Goal: Task Accomplishment & Management: Manage account settings

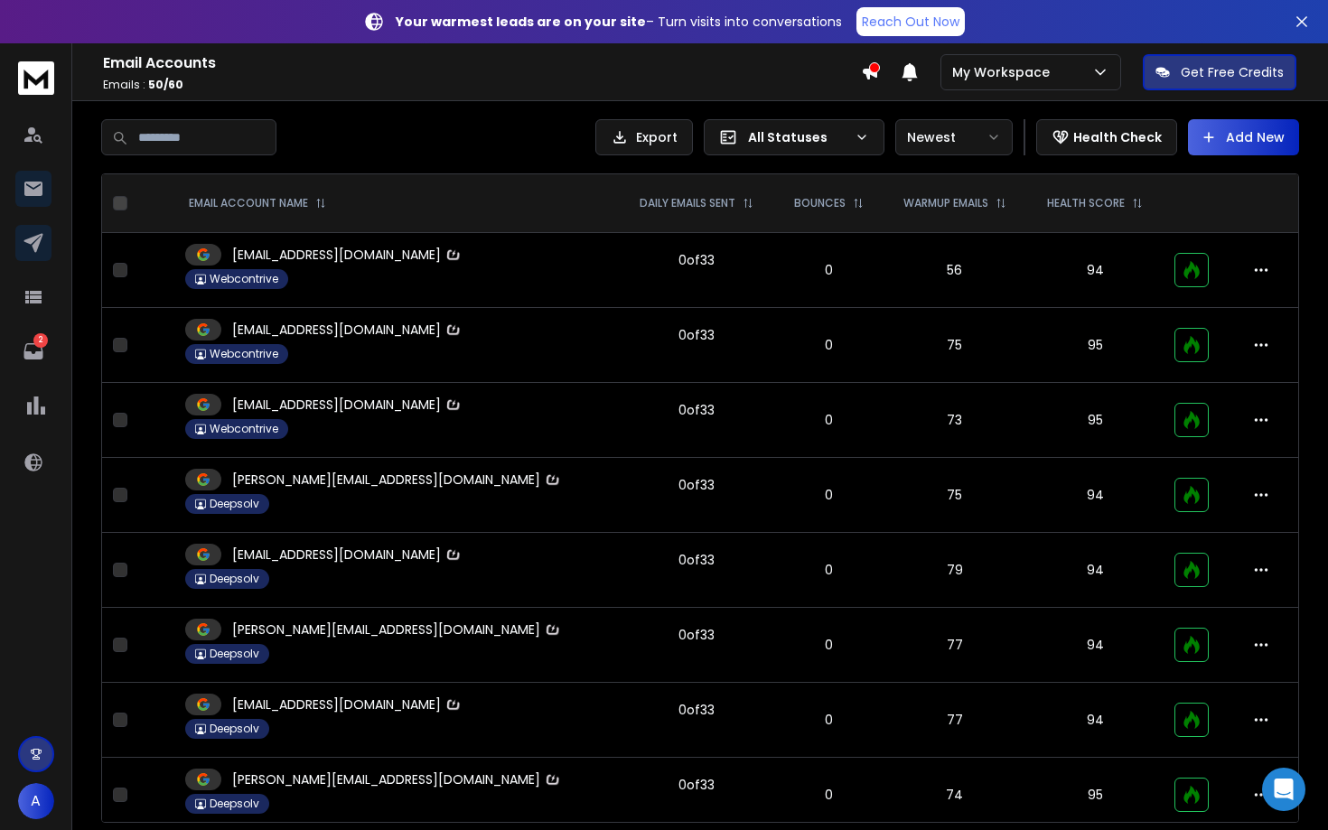
click at [42, 251] on icon at bounding box center [34, 243] width 22 height 22
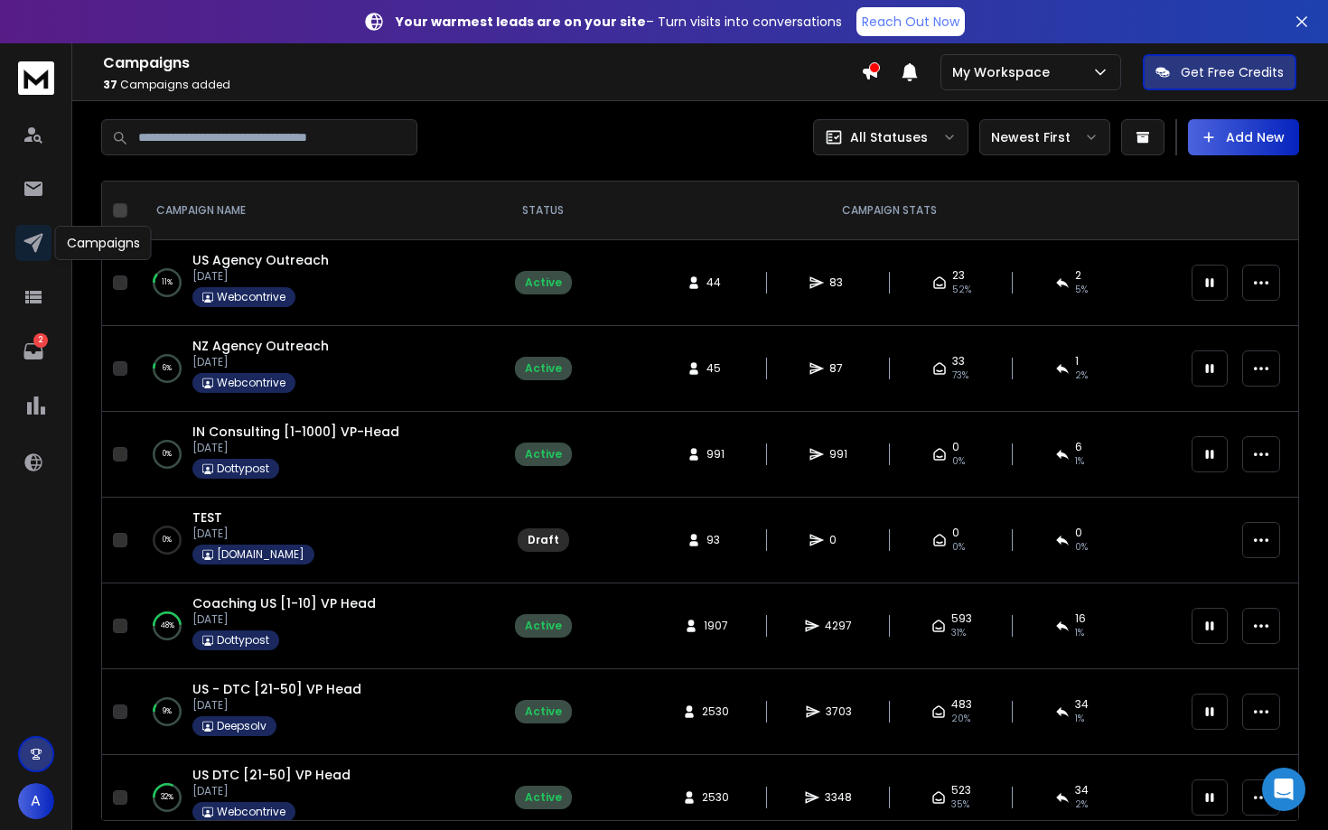
click at [300, 256] on span "US Agency Outreach" at bounding box center [260, 260] width 136 height 18
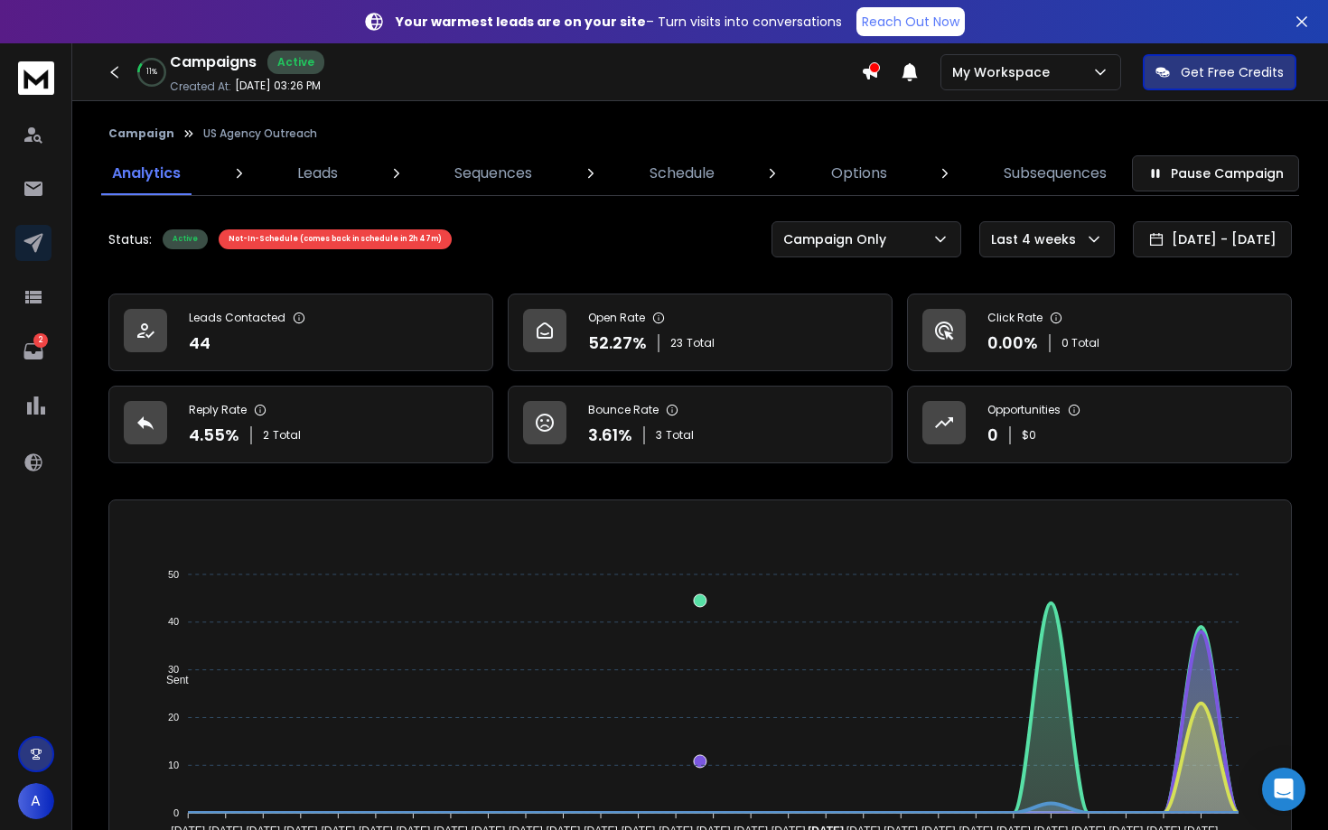
drag, startPoint x: 473, startPoint y: 188, endPoint x: 479, endPoint y: 255, distance: 67.1
click at [473, 188] on link "Sequences" at bounding box center [493, 173] width 99 height 43
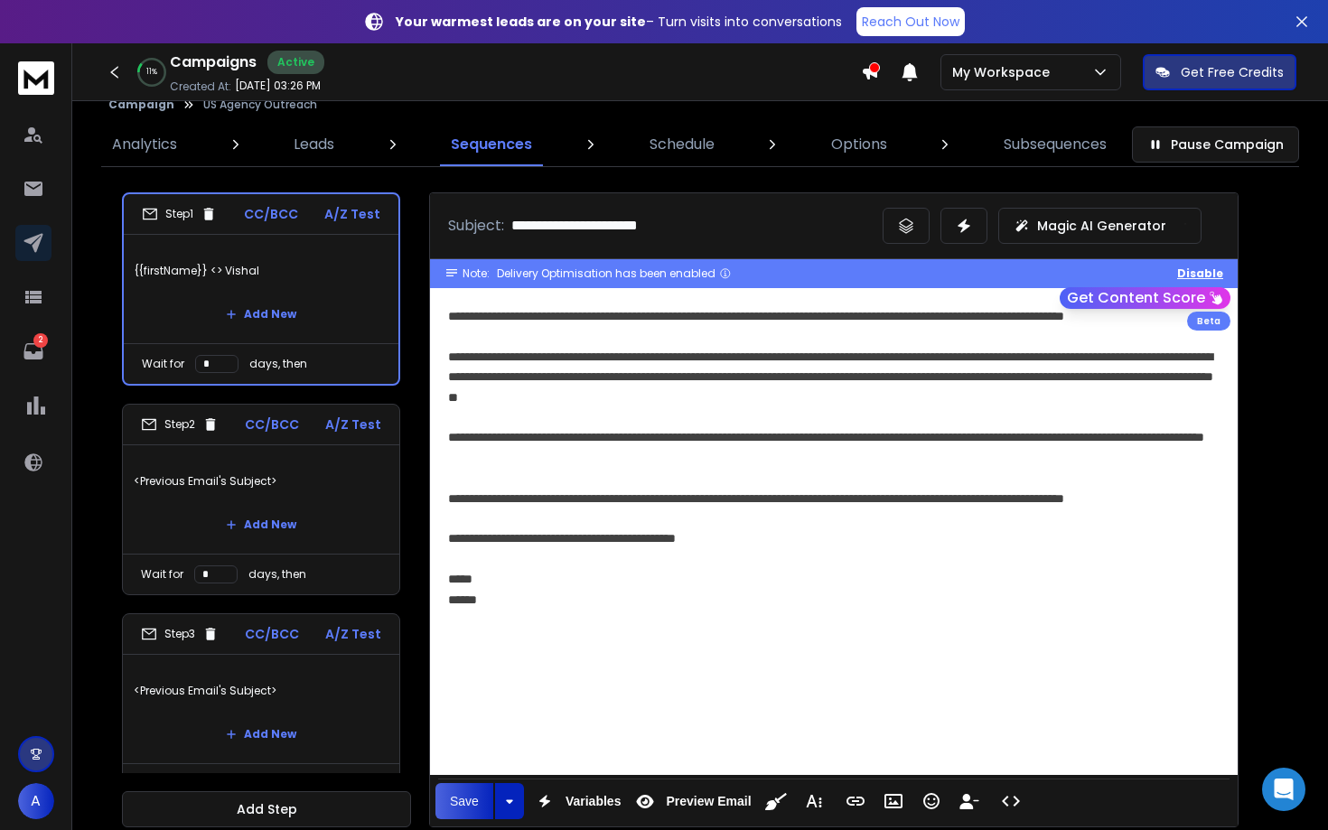
scroll to position [30, 0]
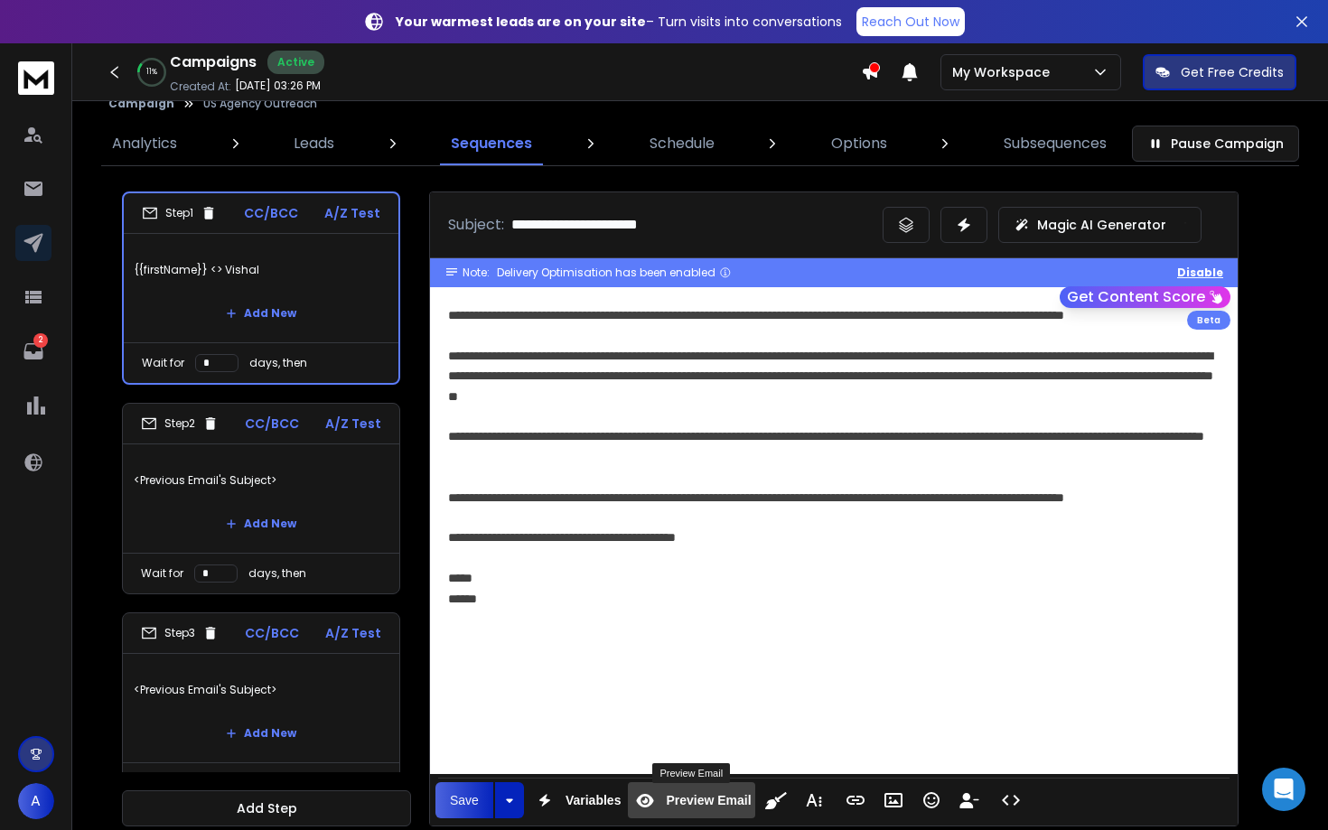
click at [706, 791] on div "Preview Email" at bounding box center [691, 801] width 126 height 30
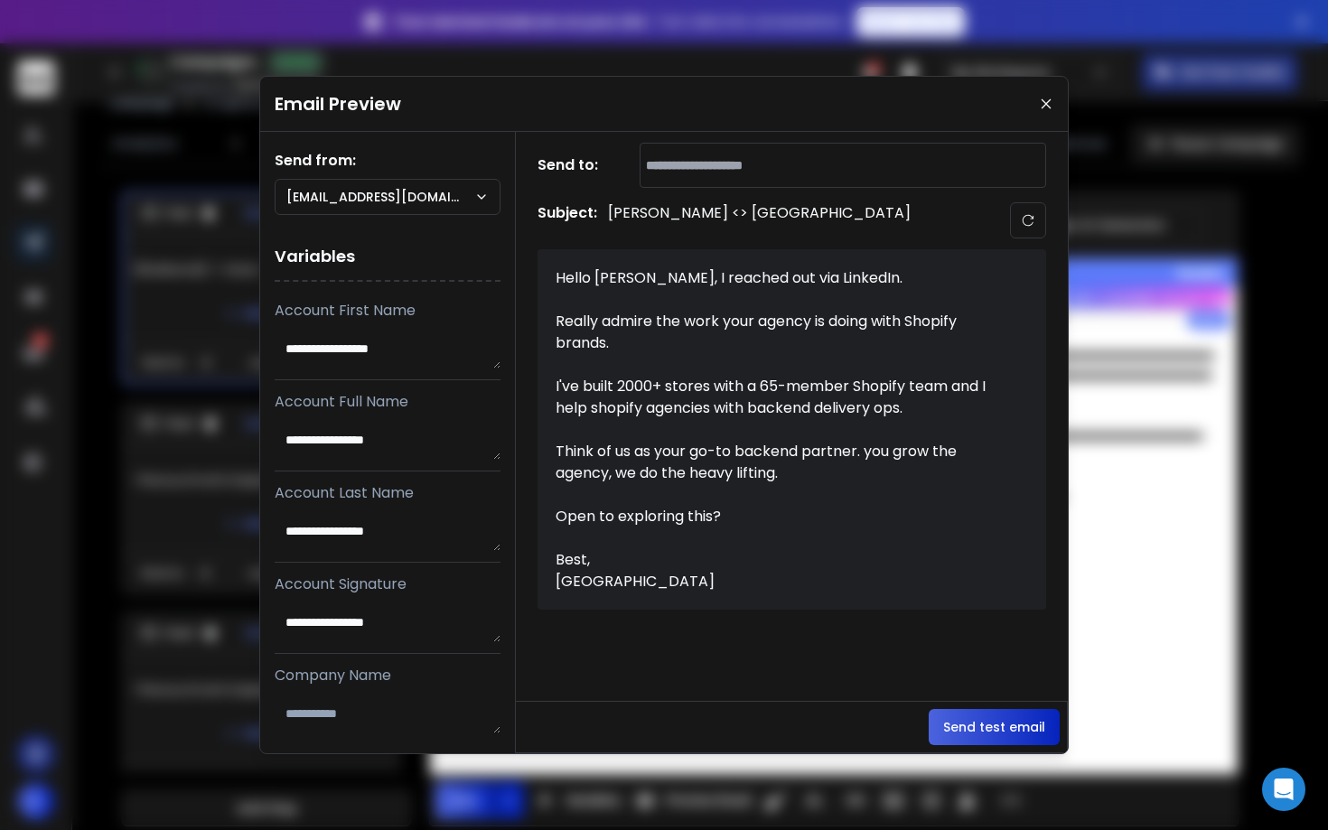
click at [1043, 111] on div "Email Preview" at bounding box center [664, 104] width 808 height 54
click at [1042, 111] on div "Email Preview" at bounding box center [664, 104] width 808 height 54
click at [1048, 104] on icon at bounding box center [1046, 104] width 14 height 14
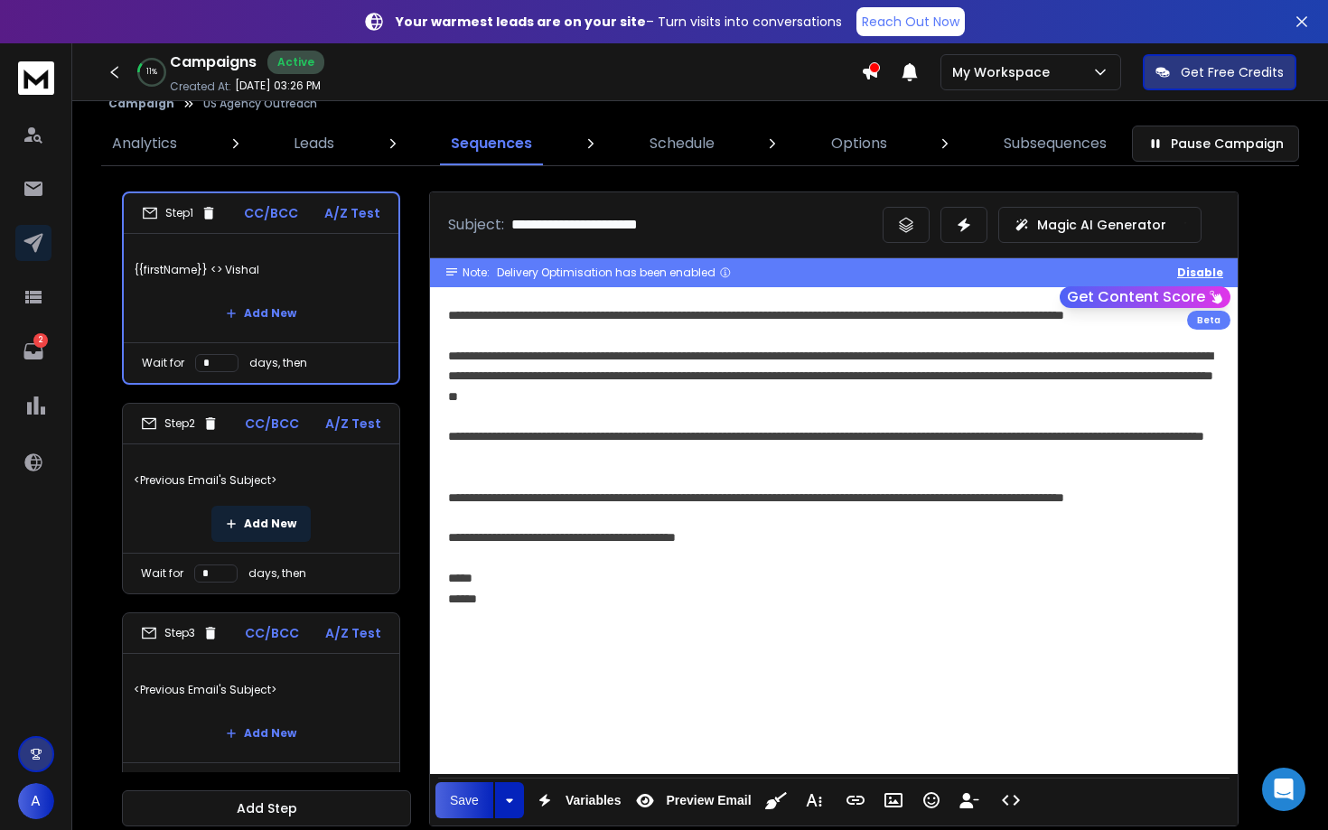
click at [261, 507] on button "Add New" at bounding box center [260, 524] width 99 height 36
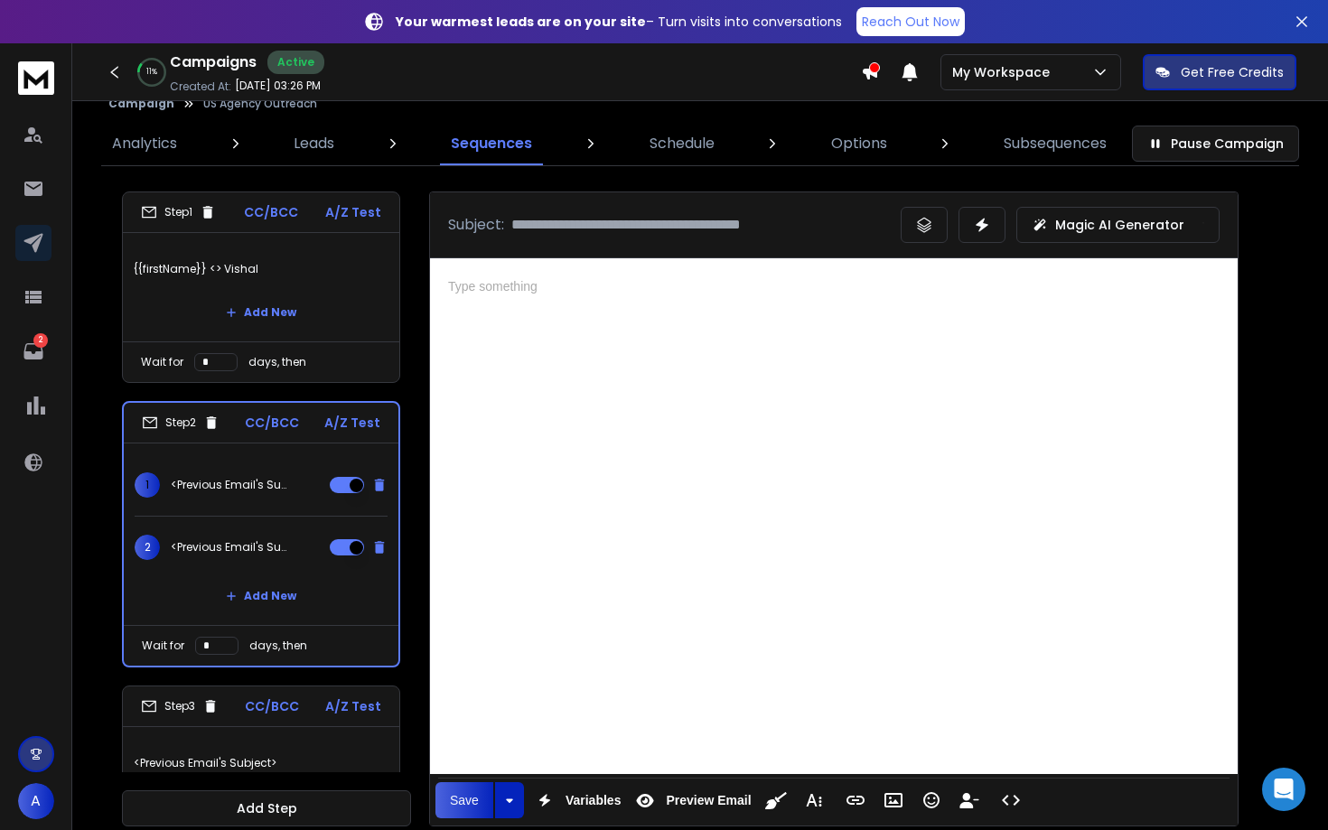
click at [322, 296] on div "Add New" at bounding box center [261, 313] width 255 height 36
type input "**********"
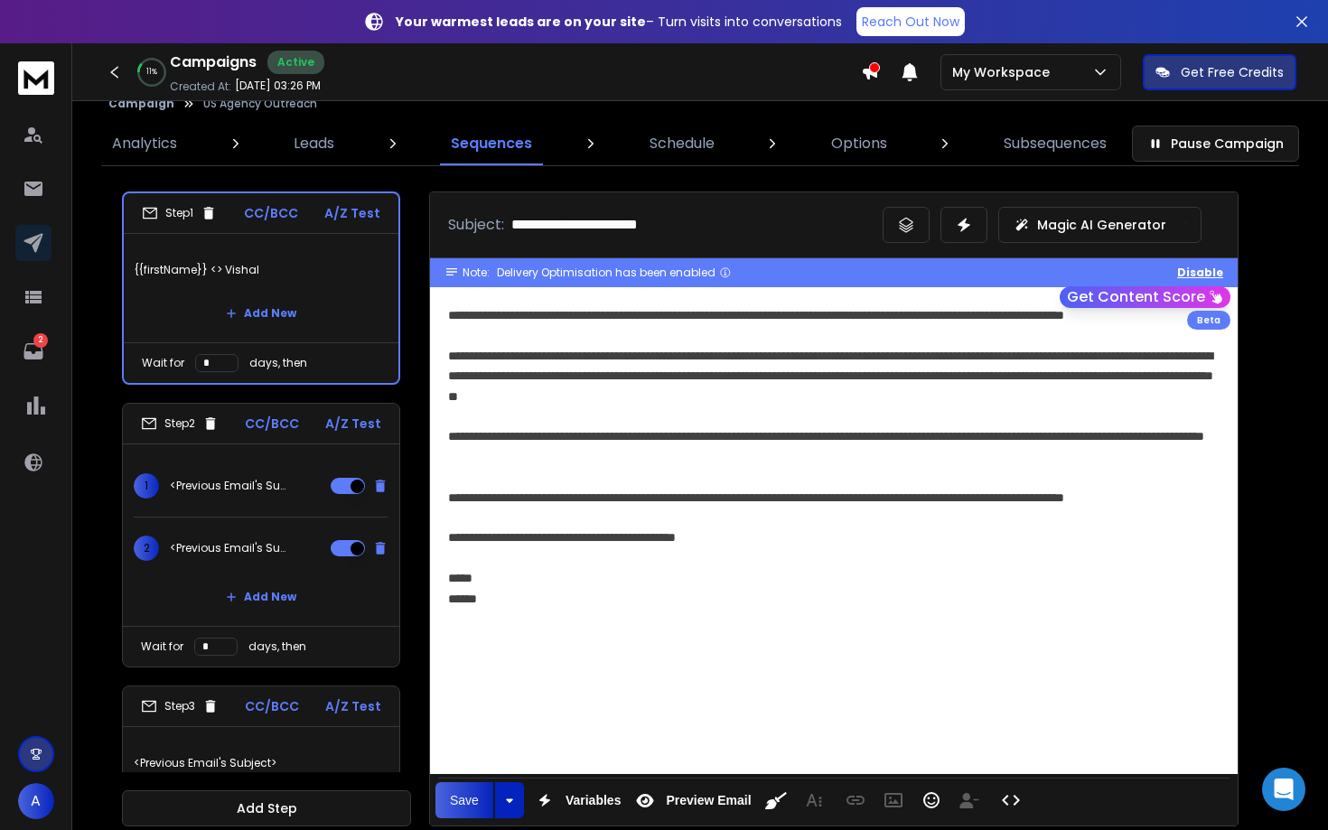
click at [328, 581] on div "Add New" at bounding box center [261, 597] width 255 height 36
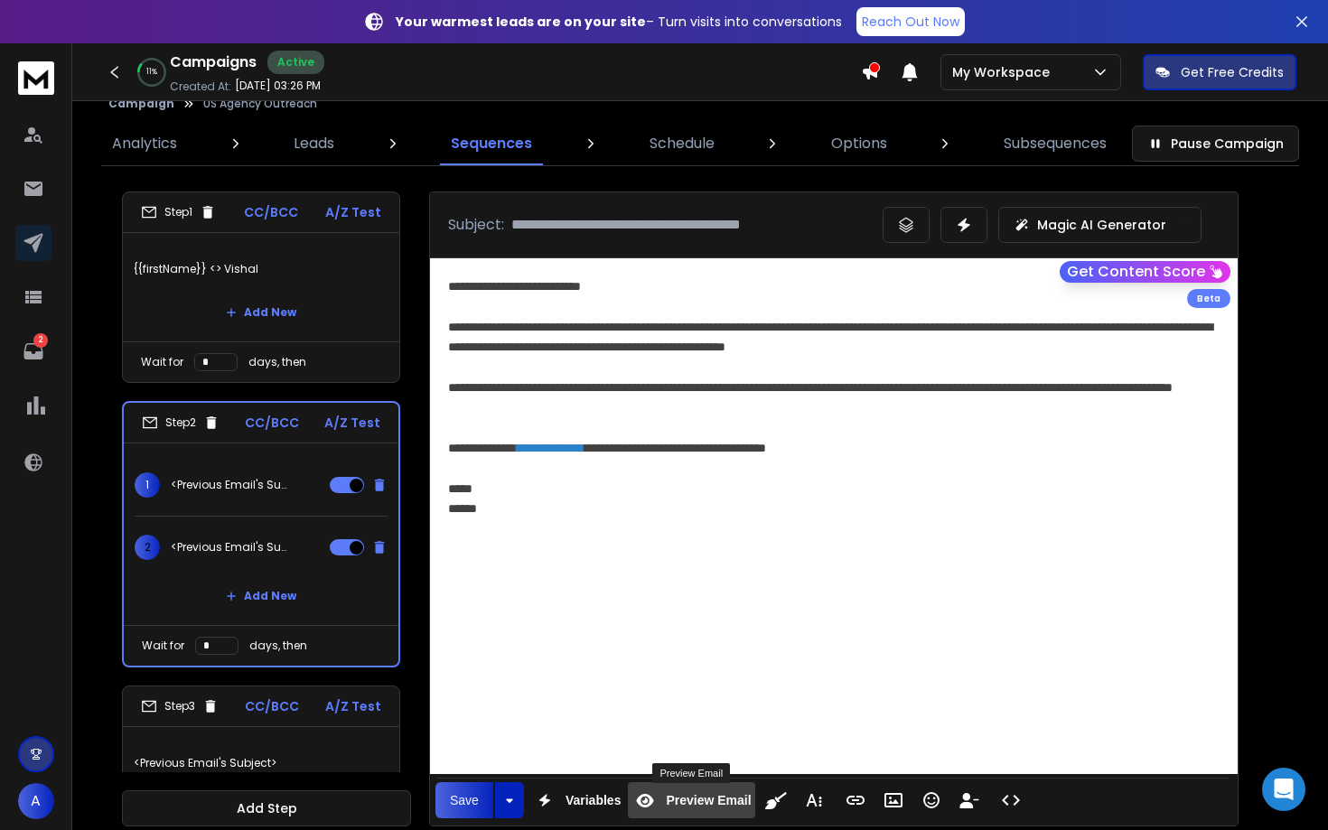
click at [703, 809] on div "Preview Email" at bounding box center [691, 801] width 126 height 30
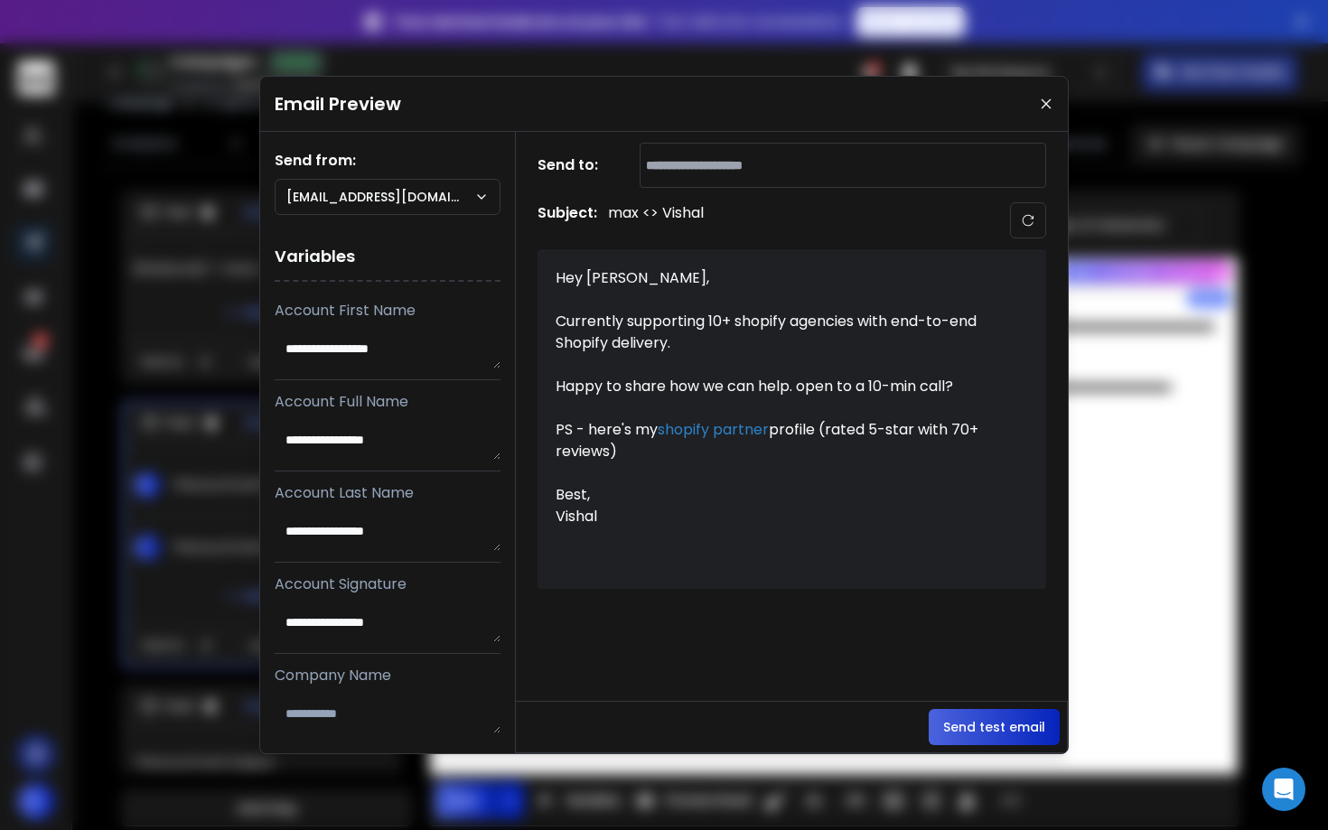
click at [1049, 114] on div "Email Preview" at bounding box center [664, 104] width 808 height 54
drag, startPoint x: 1048, startPoint y: 108, endPoint x: 1034, endPoint y: 143, distance: 36.9
click at [1048, 108] on icon at bounding box center [1046, 104] width 14 height 14
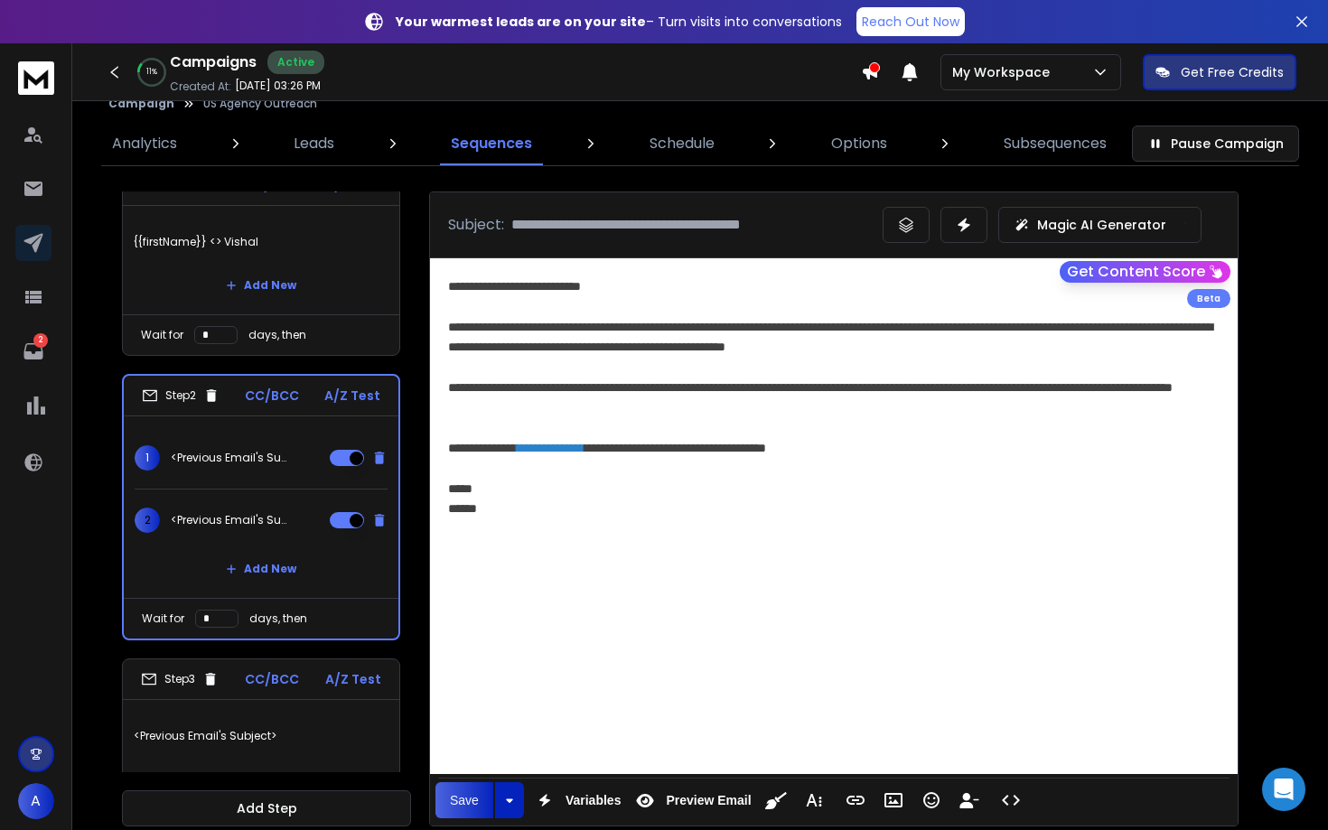
scroll to position [0, 0]
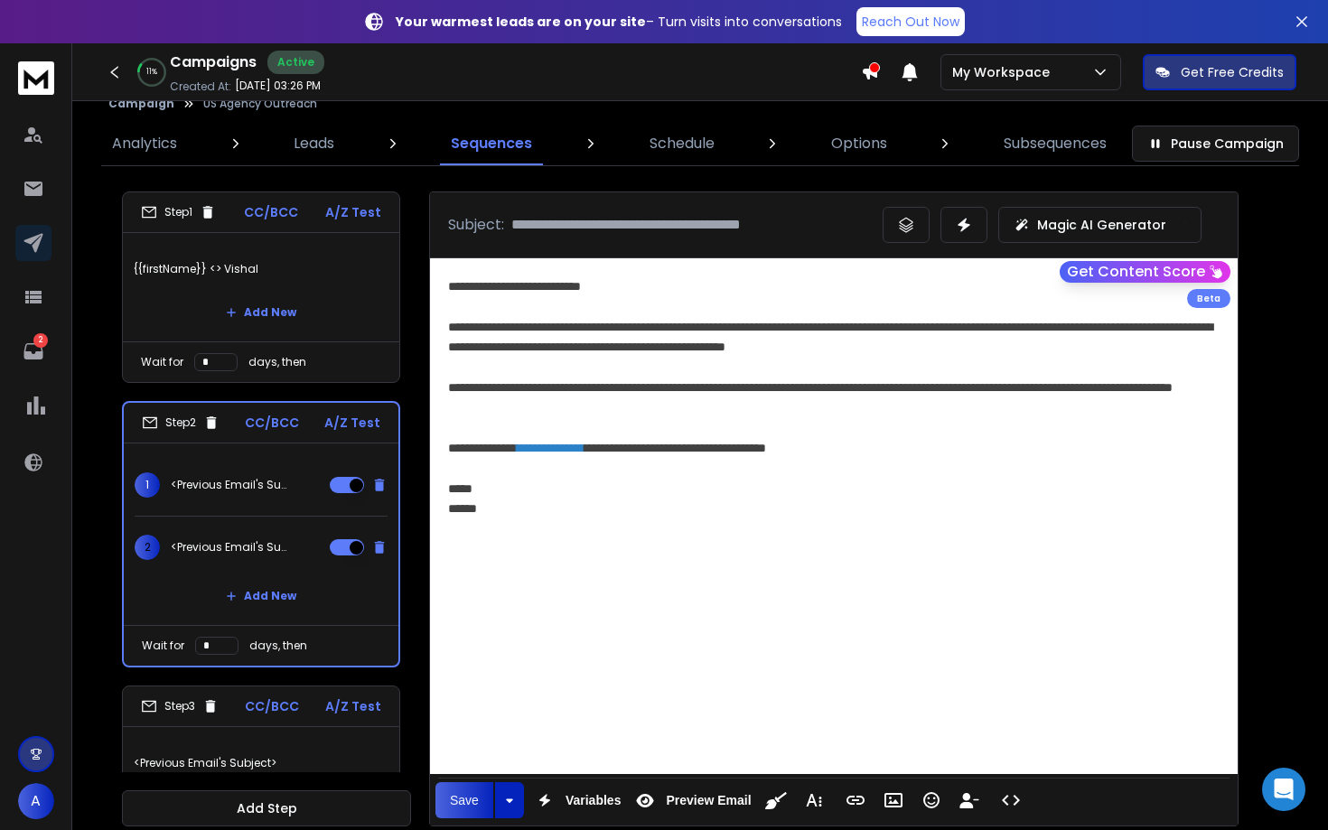
click at [328, 326] on div "Add New" at bounding box center [261, 313] width 255 height 36
type input "**********"
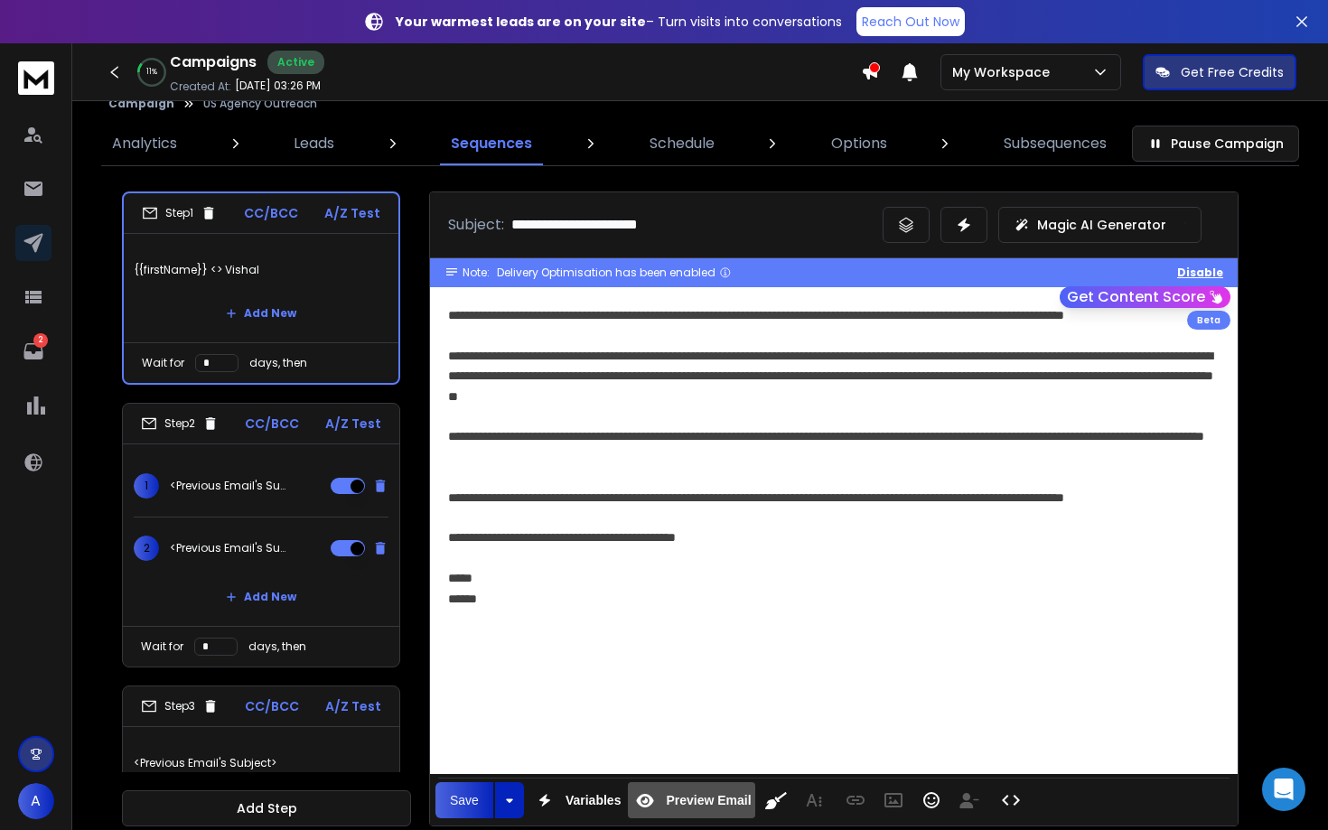
click at [683, 796] on span "Preview Email" at bounding box center [708, 800] width 92 height 15
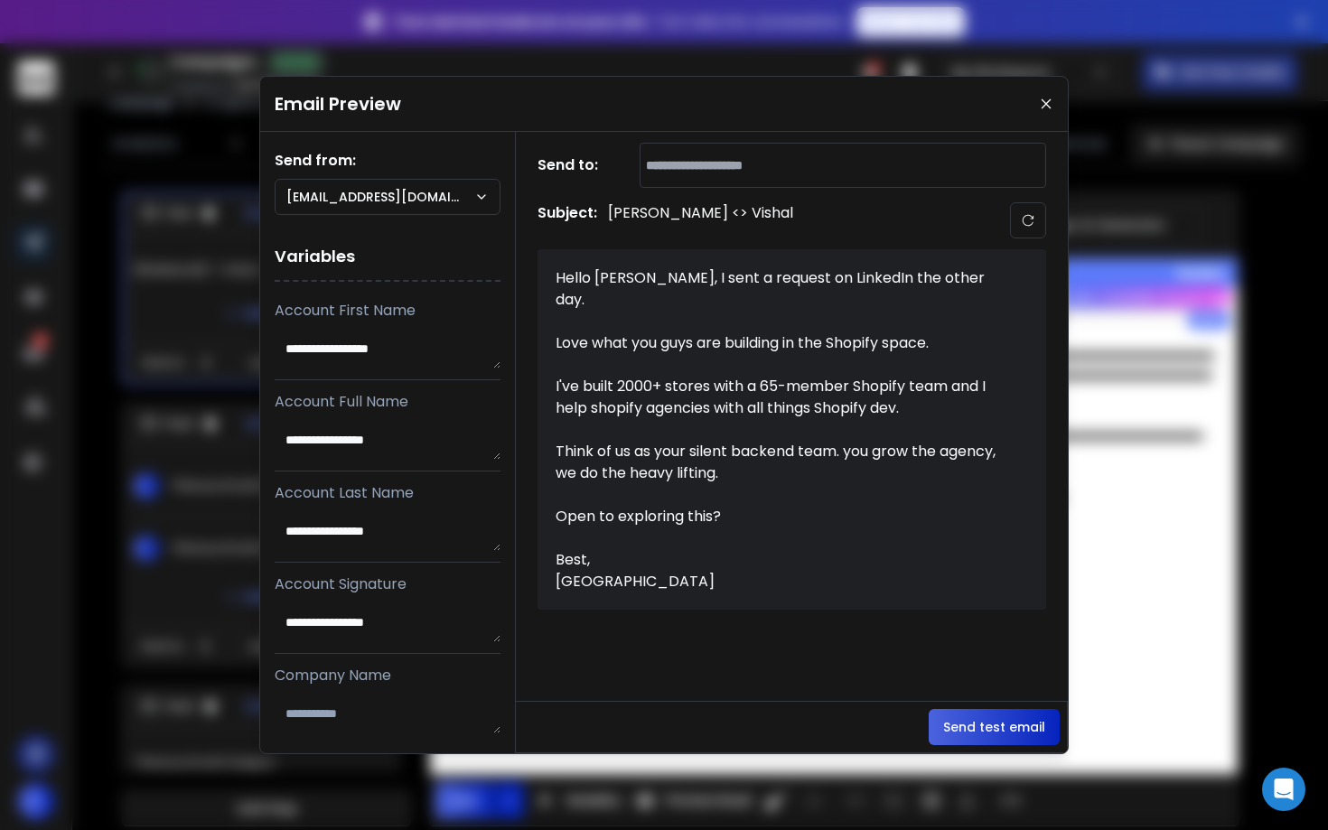
click at [1036, 105] on div "Email Preview" at bounding box center [664, 104] width 808 height 54
click at [1041, 105] on icon at bounding box center [1046, 104] width 14 height 14
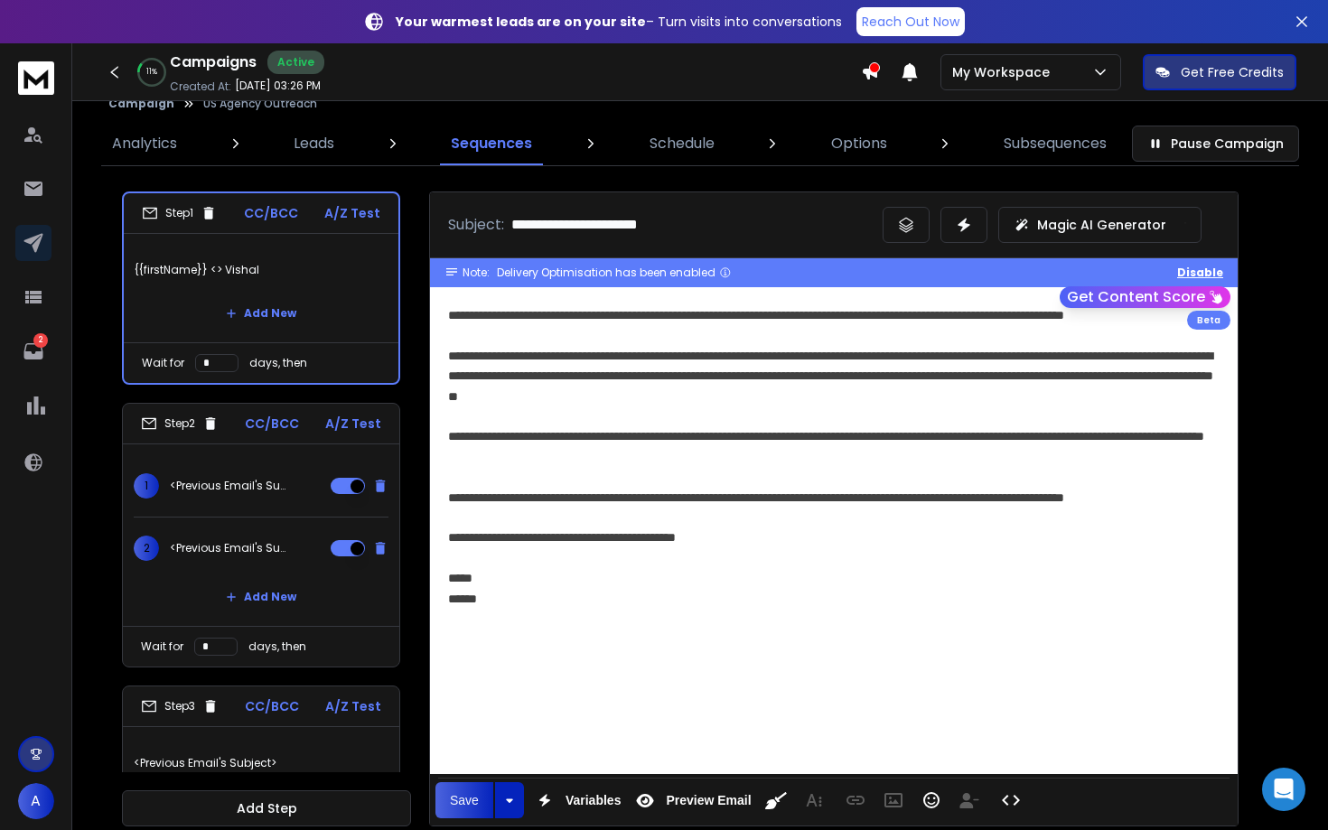
click at [759, 539] on div "**********" at bounding box center [834, 538] width 772 height 20
click at [707, 804] on span "Preview Email" at bounding box center [708, 800] width 92 height 15
drag, startPoint x: 1042, startPoint y: 539, endPoint x: 737, endPoint y: 538, distance: 304.5
click at [737, 538] on div "**********" at bounding box center [834, 538] width 772 height 20
click at [651, 594] on div "******" at bounding box center [834, 599] width 772 height 20
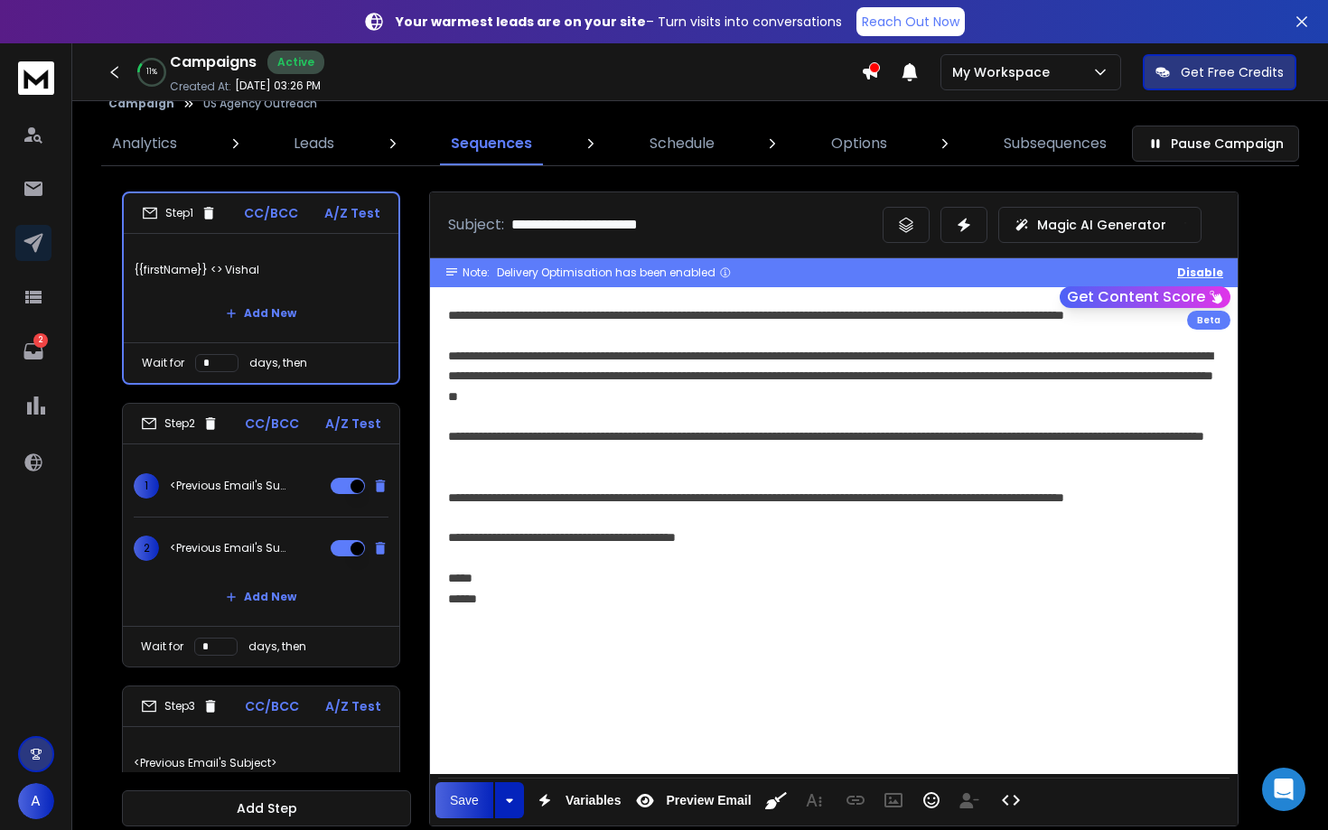
scroll to position [51, 0]
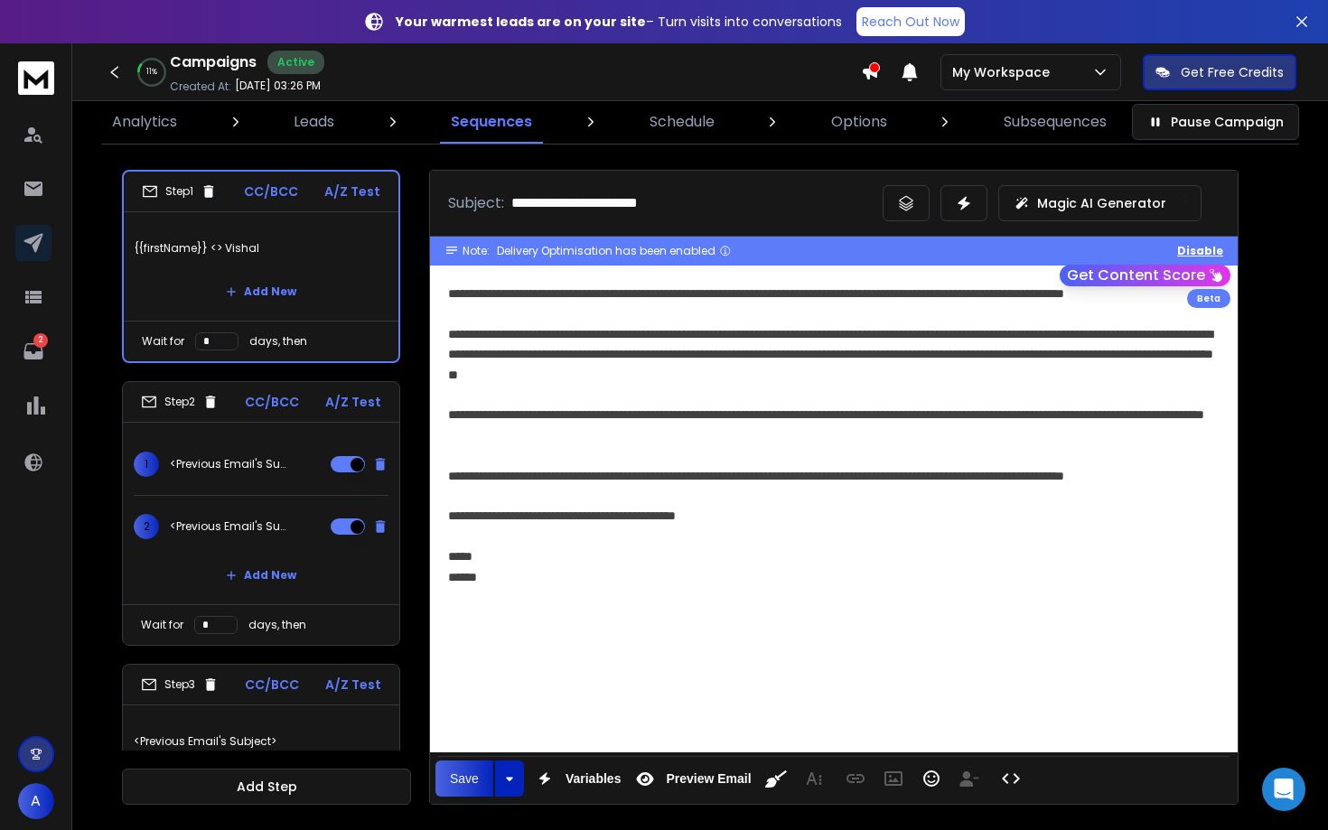
click at [297, 553] on div "2 <Previous Email's Subject>" at bounding box center [261, 526] width 255 height 61
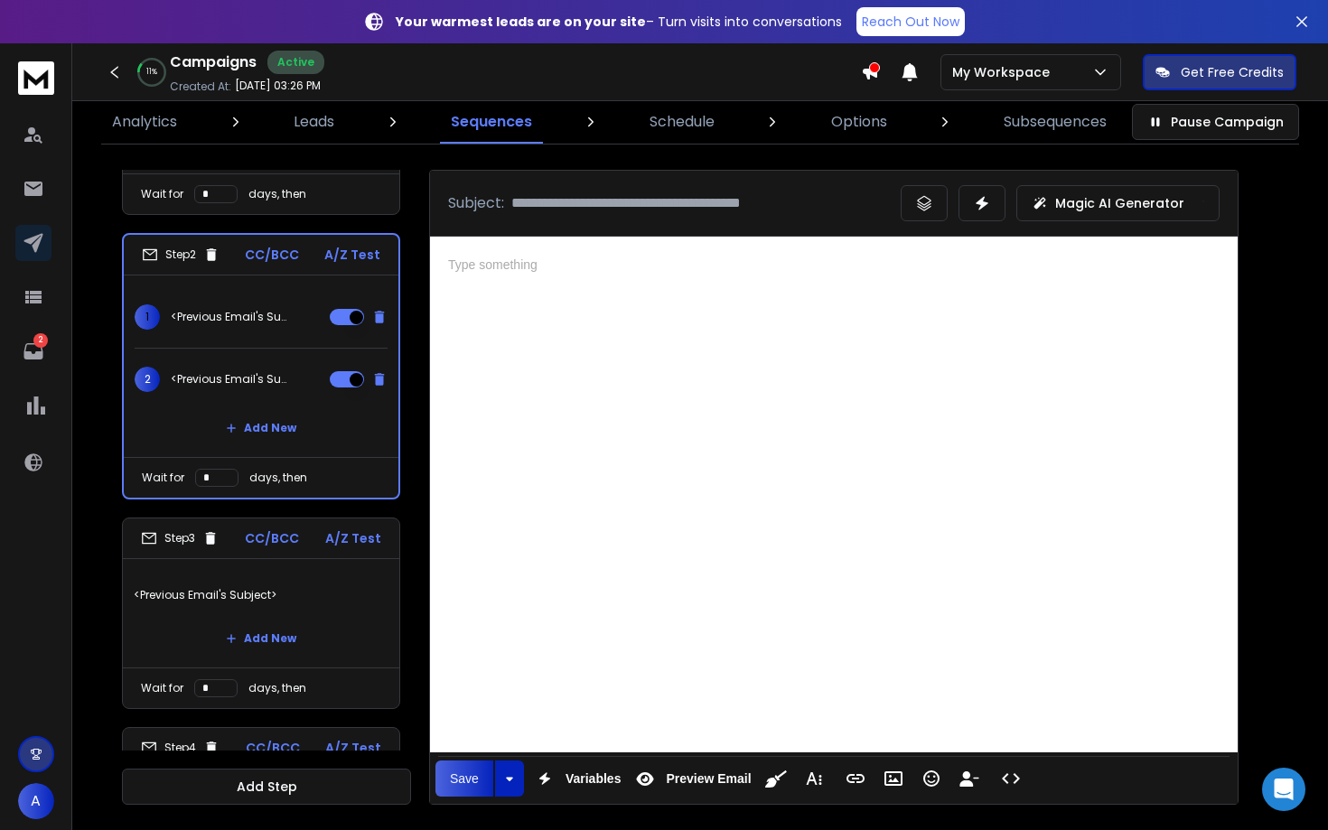
scroll to position [145, 0]
click at [642, 499] on div at bounding box center [834, 486] width 808 height 498
click at [858, 781] on icon "button" at bounding box center [856, 779] width 22 height 22
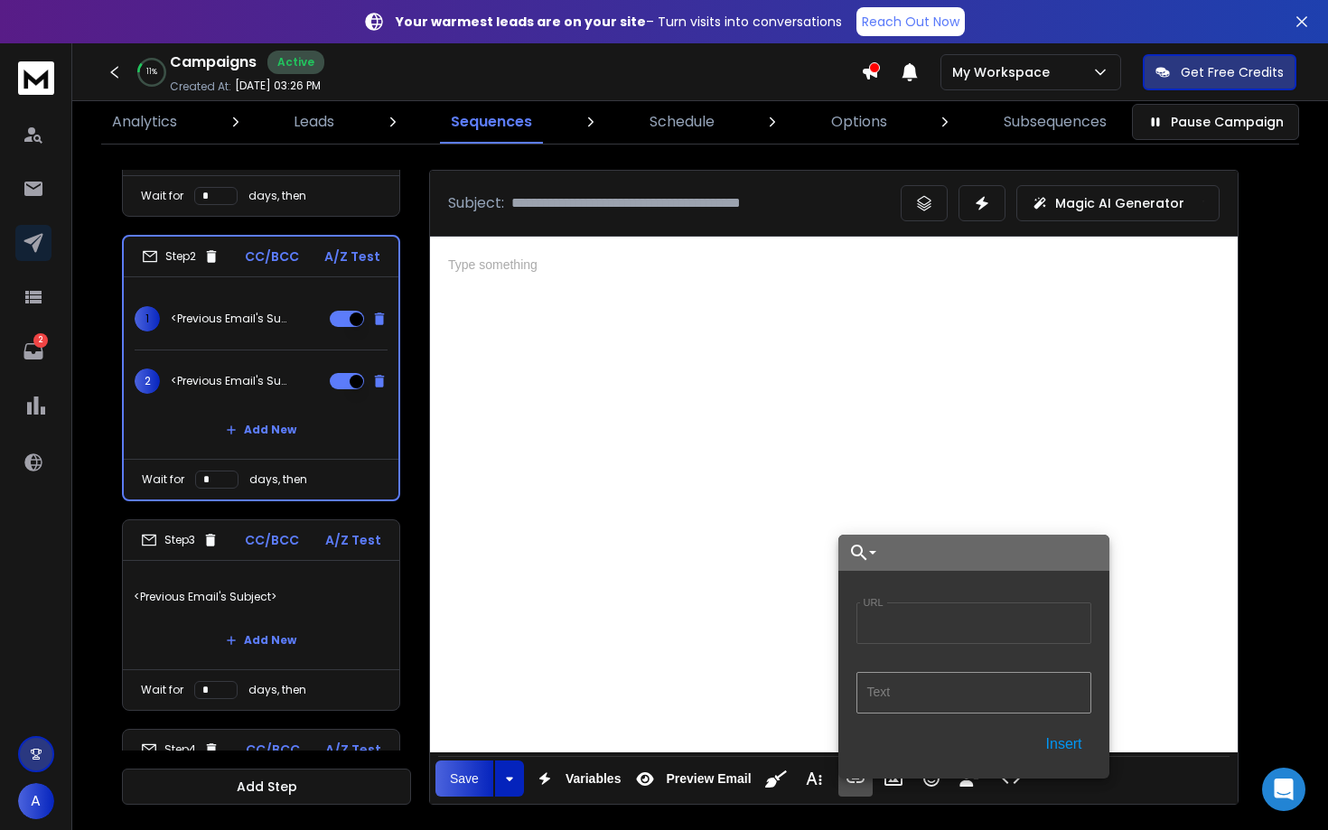
click at [886, 628] on input "URL" at bounding box center [973, 624] width 235 height 42
type input "**********"
click at [948, 684] on input "Text" at bounding box center [973, 693] width 235 height 42
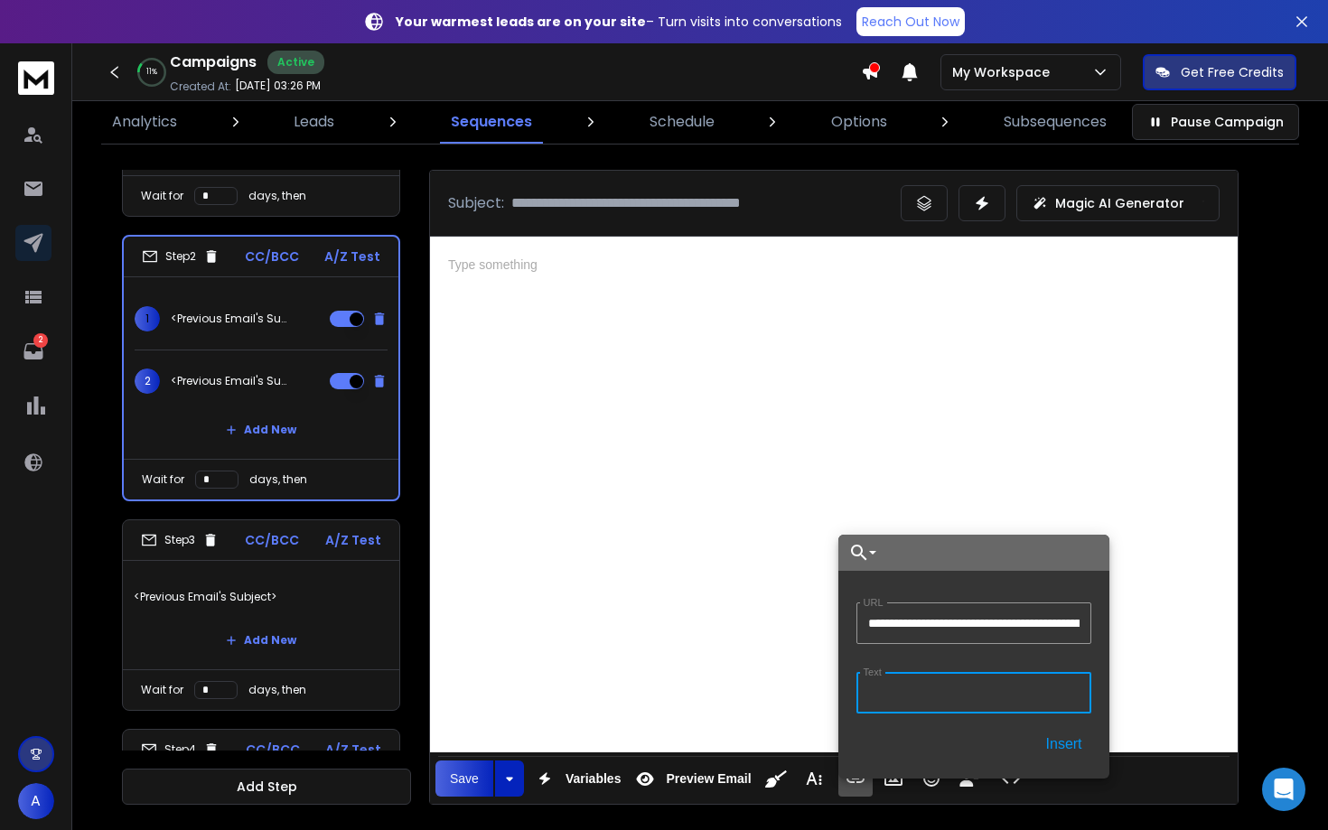
type input "*****"
click at [1051, 748] on button "Insert" at bounding box center [1064, 744] width 54 height 33
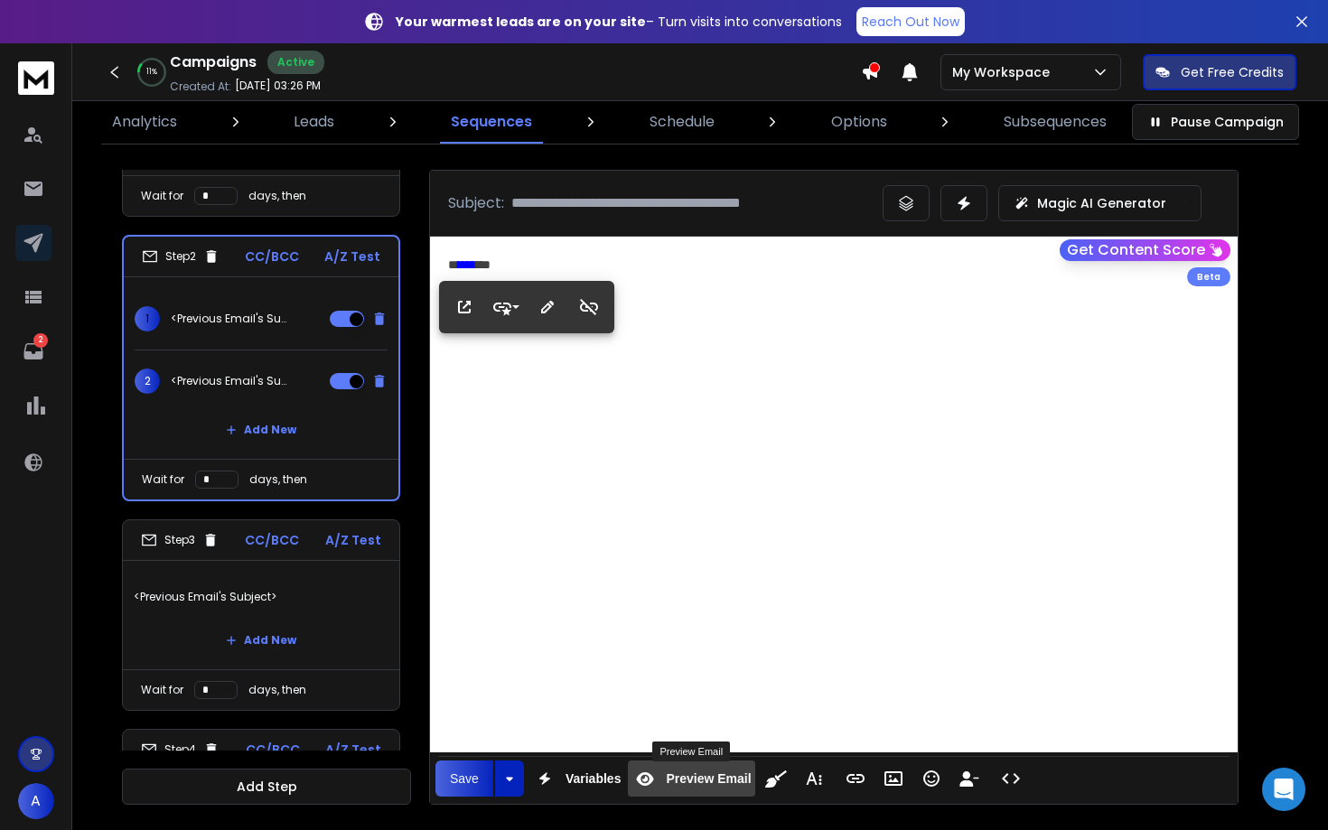
click at [710, 781] on span "Preview Email" at bounding box center [708, 779] width 92 height 15
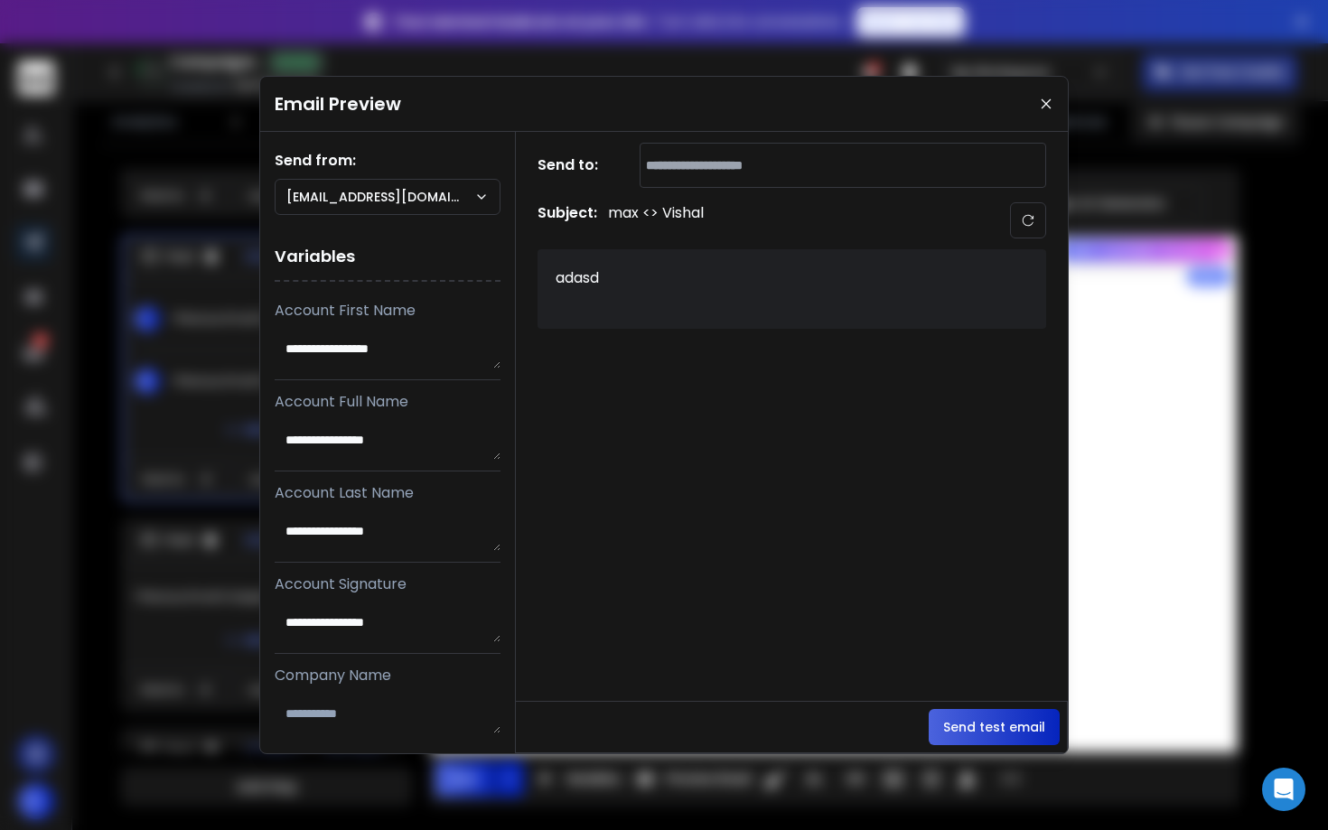
click at [586, 279] on link "adasd" at bounding box center [577, 277] width 43 height 21
click at [1047, 114] on div "Email Preview" at bounding box center [664, 104] width 808 height 54
click at [1047, 107] on icon at bounding box center [1046, 104] width 14 height 14
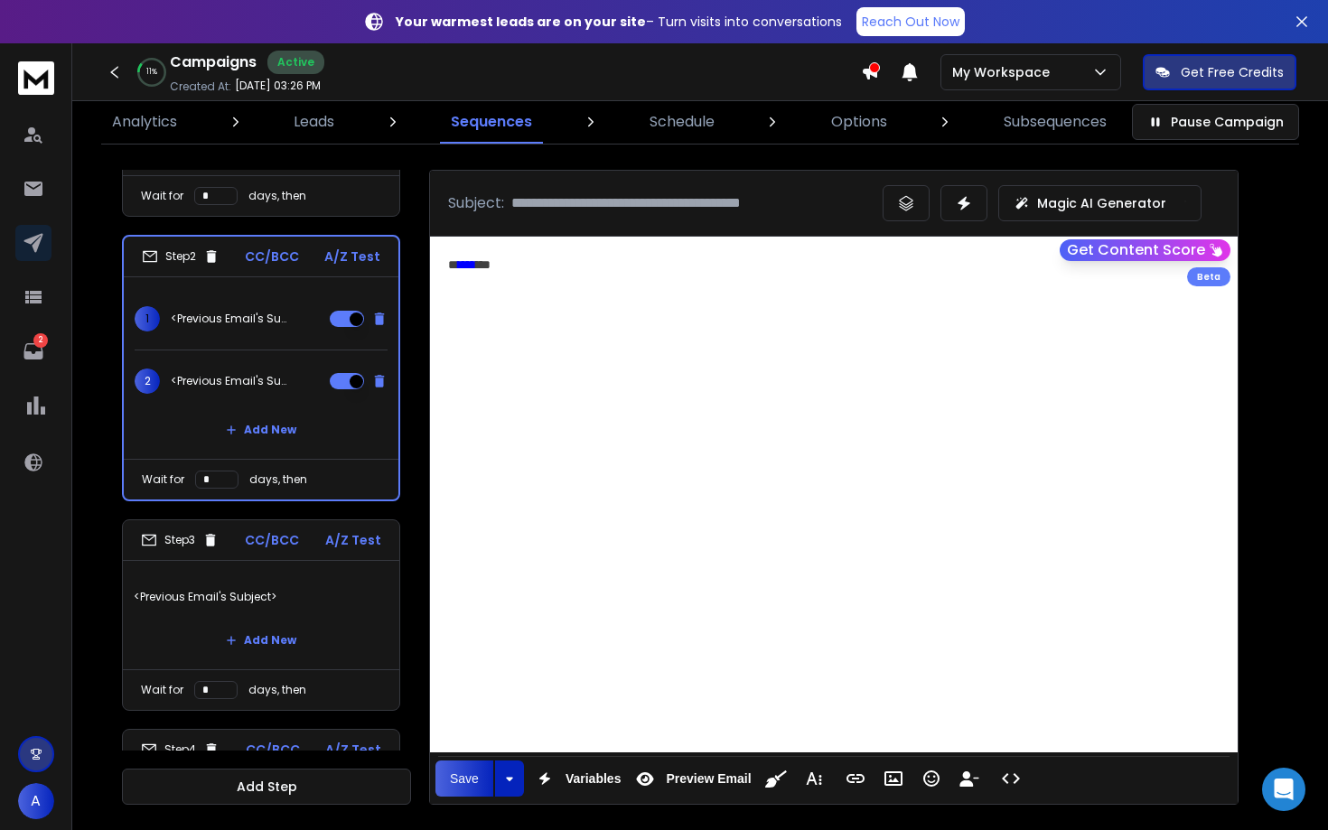
click at [623, 348] on div "* ***** ***" at bounding box center [834, 486] width 808 height 498
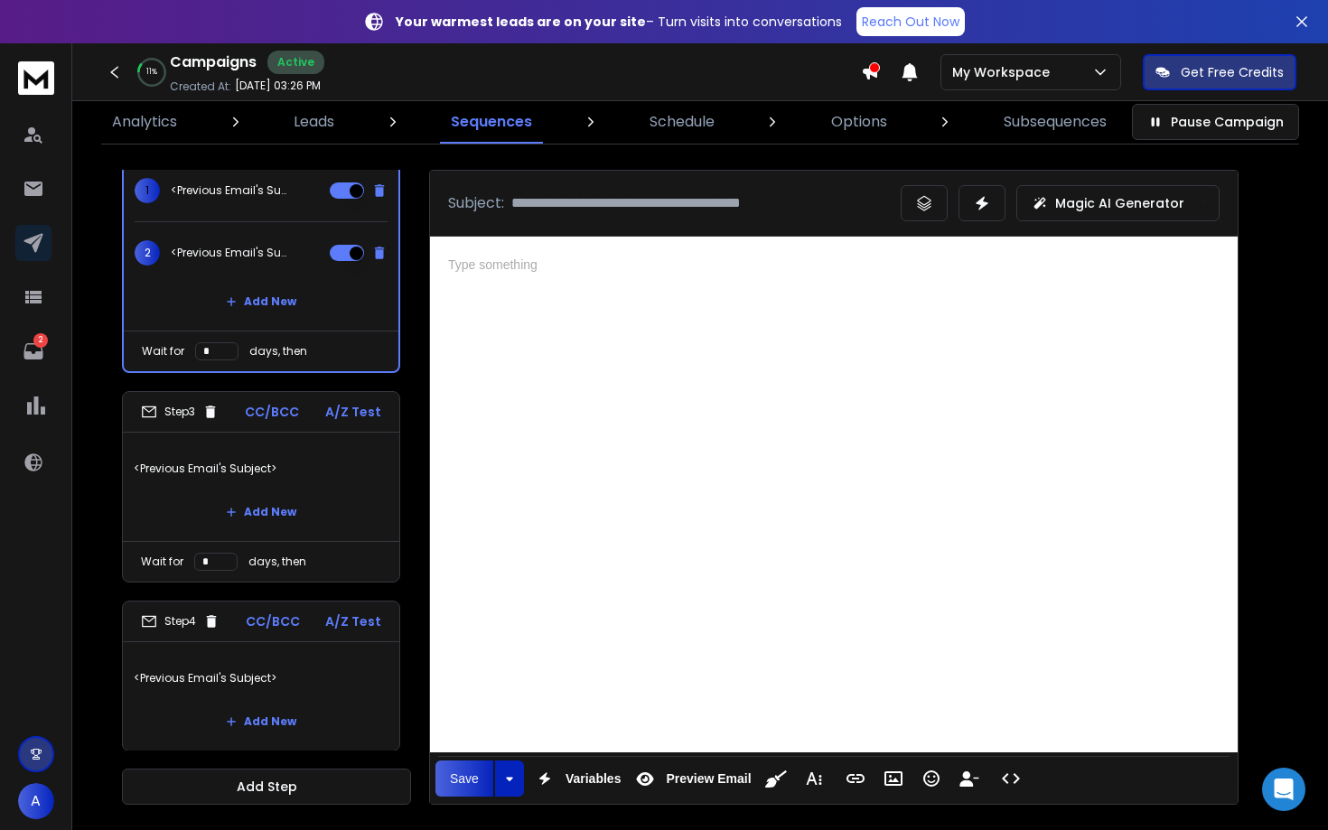
click at [331, 535] on div "<Previous Email's Subject> Add New" at bounding box center [261, 487] width 276 height 108
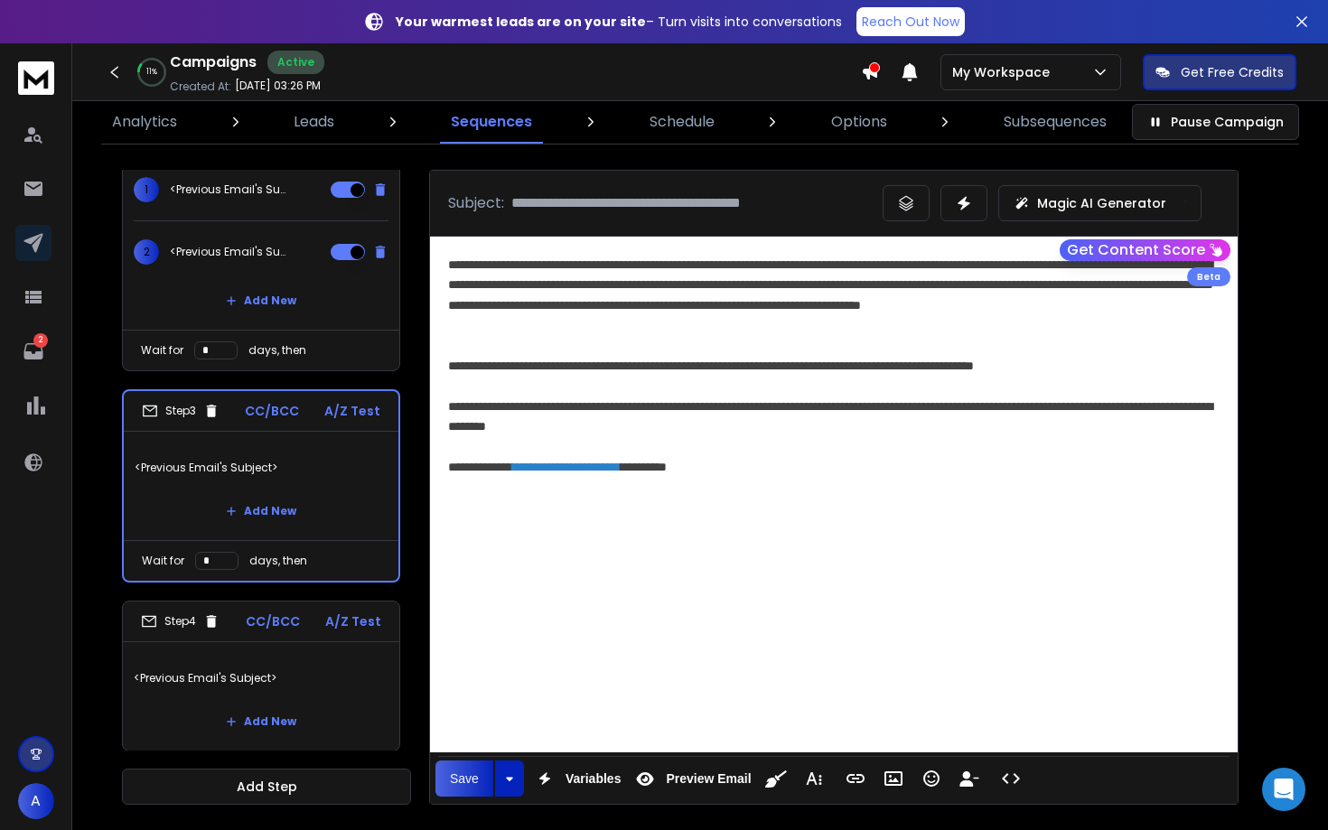
click at [43, 249] on icon at bounding box center [34, 243] width 22 height 22
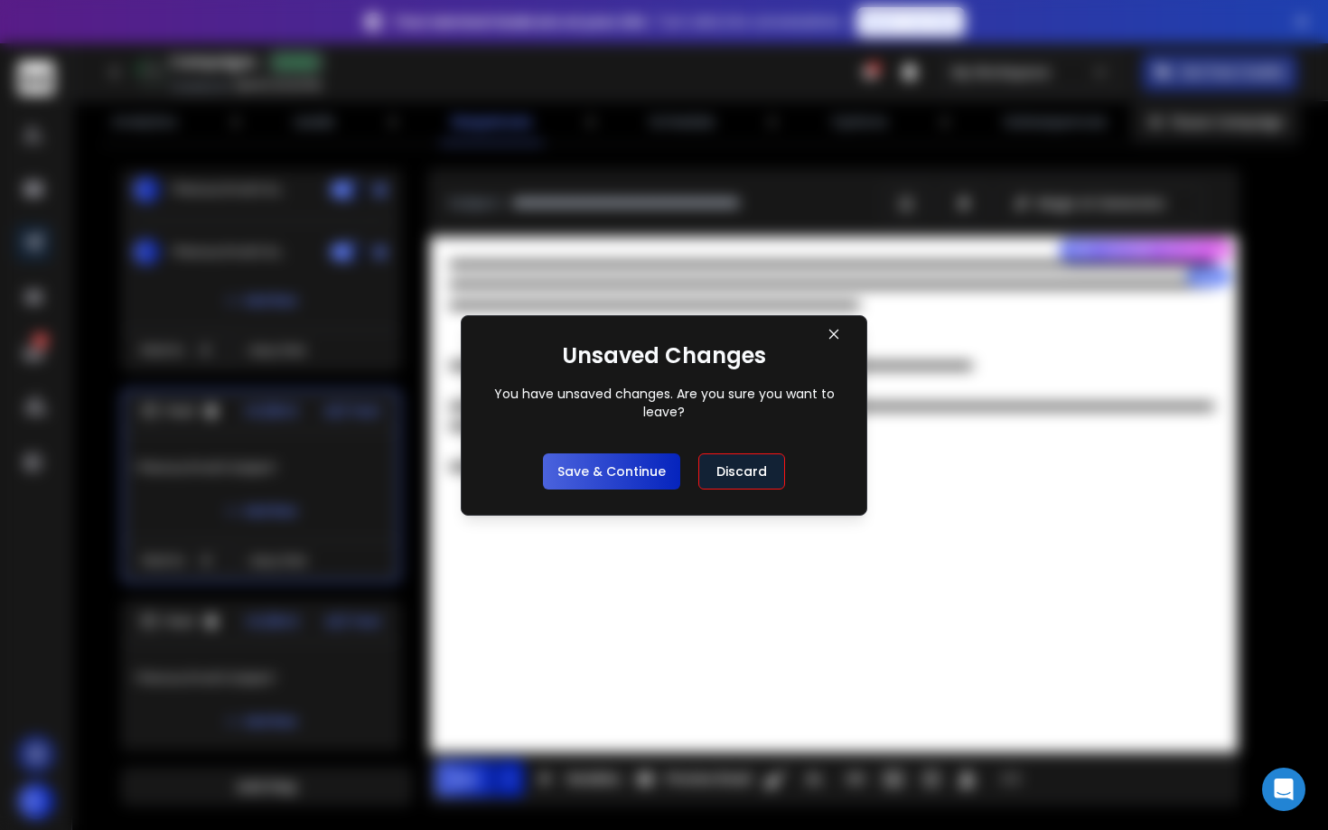
click at [722, 477] on button "Discard" at bounding box center [741, 472] width 87 height 36
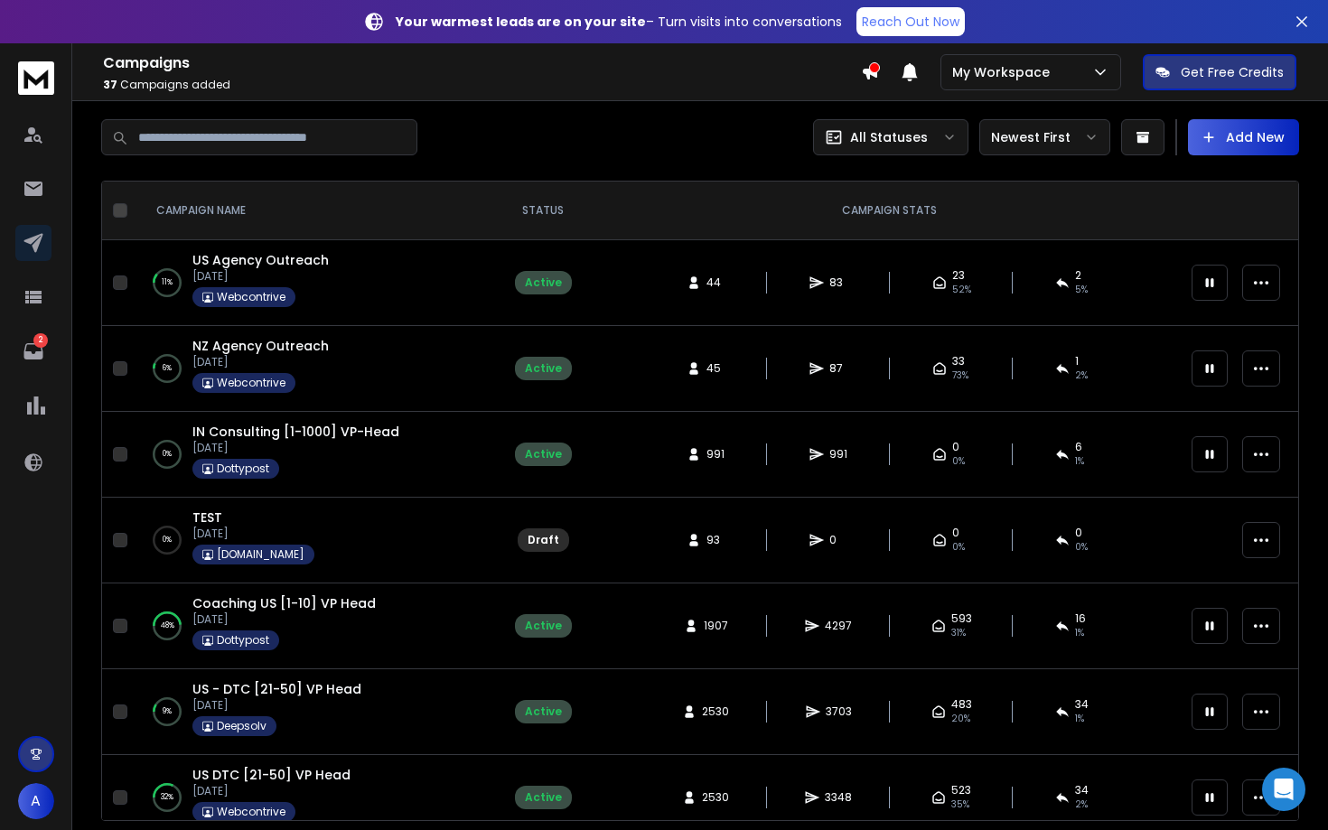
click at [260, 349] on span "NZ Agency Outreach" at bounding box center [260, 346] width 136 height 18
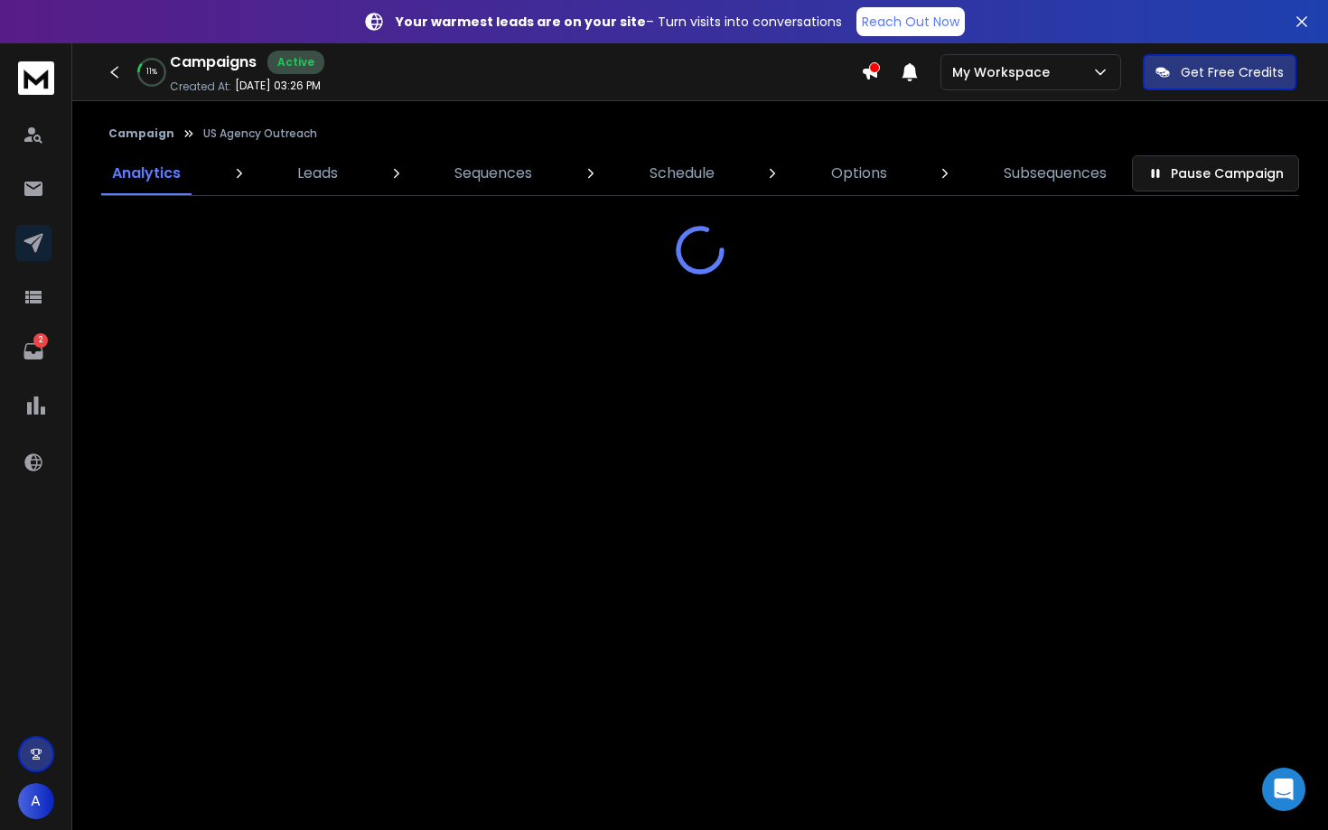
drag, startPoint x: 497, startPoint y: 180, endPoint x: 472, endPoint y: 220, distance: 47.9
click at [497, 180] on p "Sequences" at bounding box center [493, 174] width 78 height 22
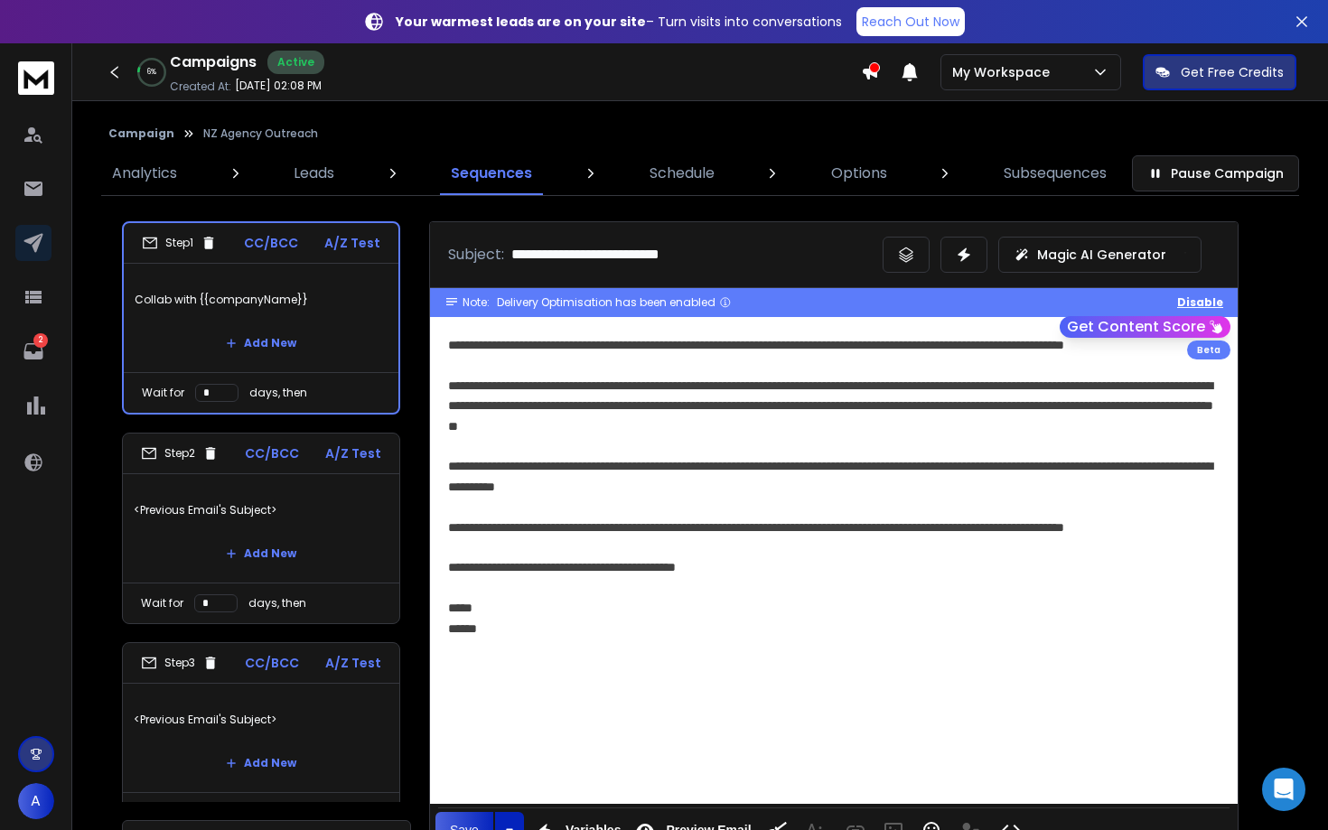
click at [359, 288] on p "Collab with {{companyName}}" at bounding box center [261, 300] width 253 height 51
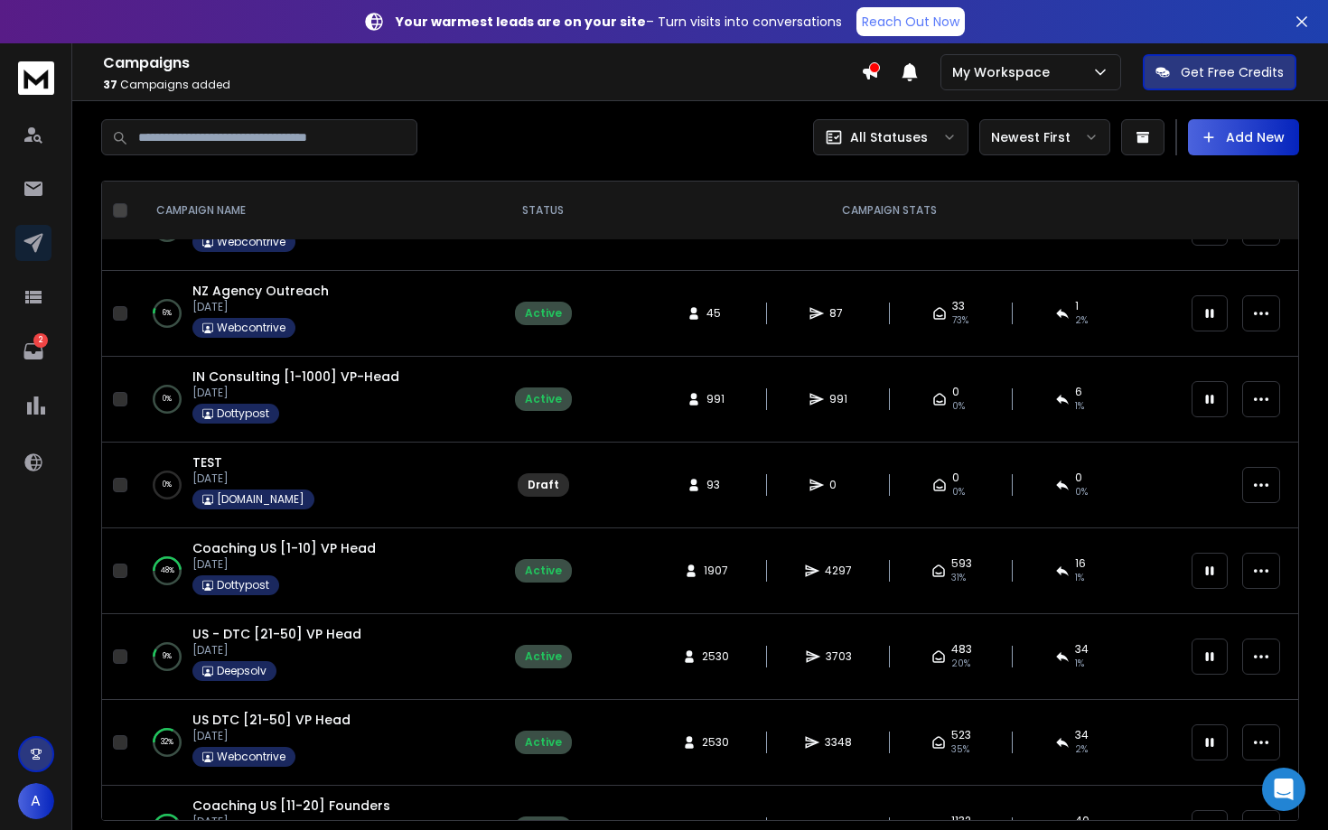
scroll to position [114, 0]
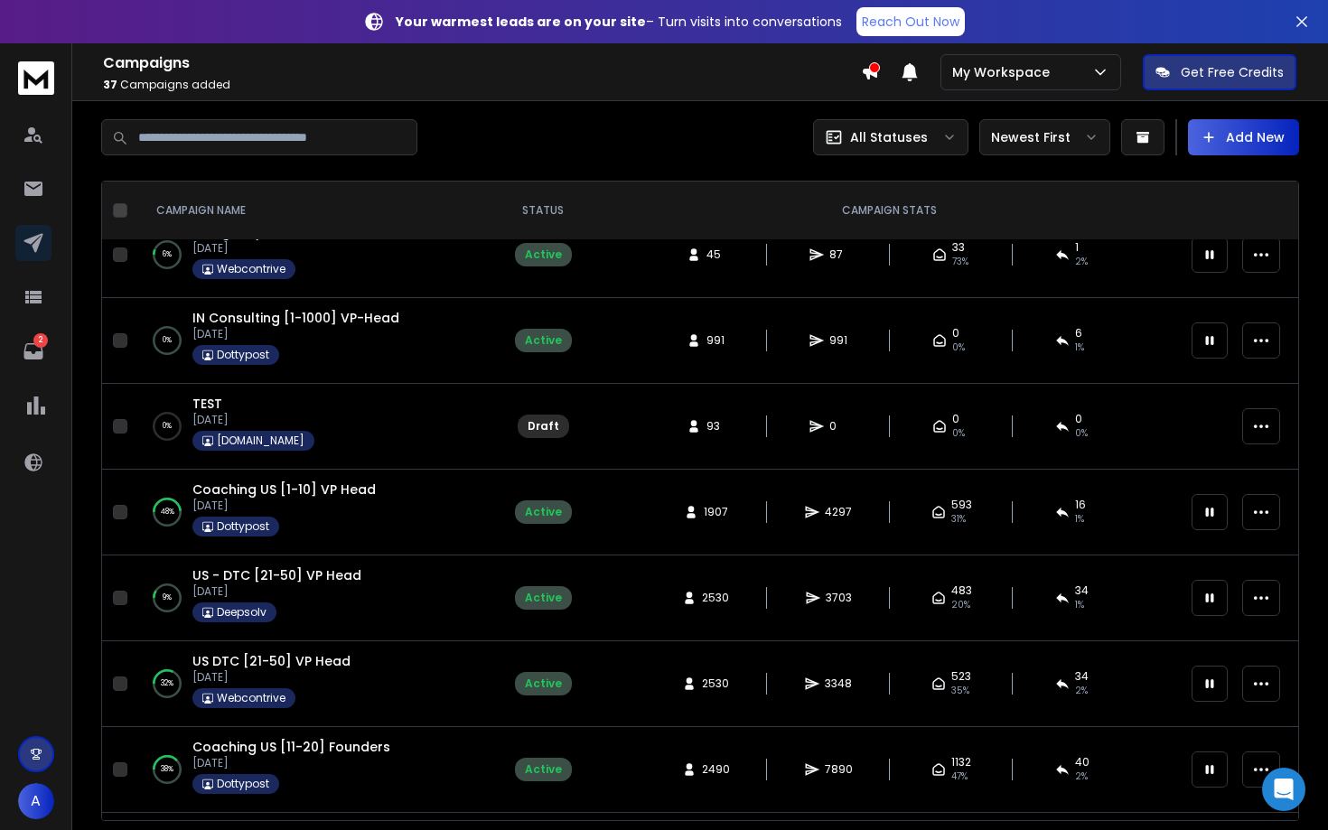
click at [332, 392] on td "0 % TEST [DATE] [DOMAIN_NAME]" at bounding box center [312, 427] width 354 height 86
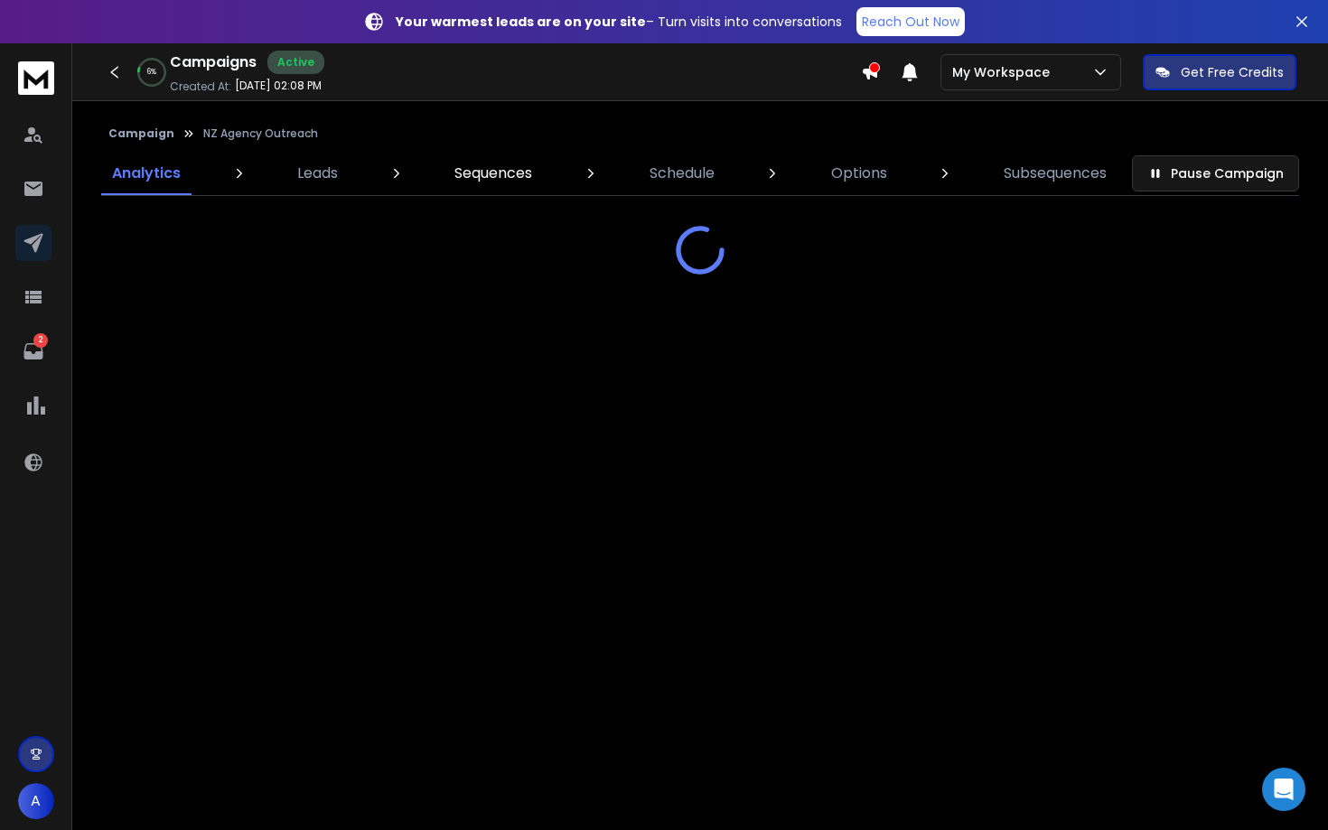
click at [501, 190] on link "Sequences" at bounding box center [493, 173] width 99 height 43
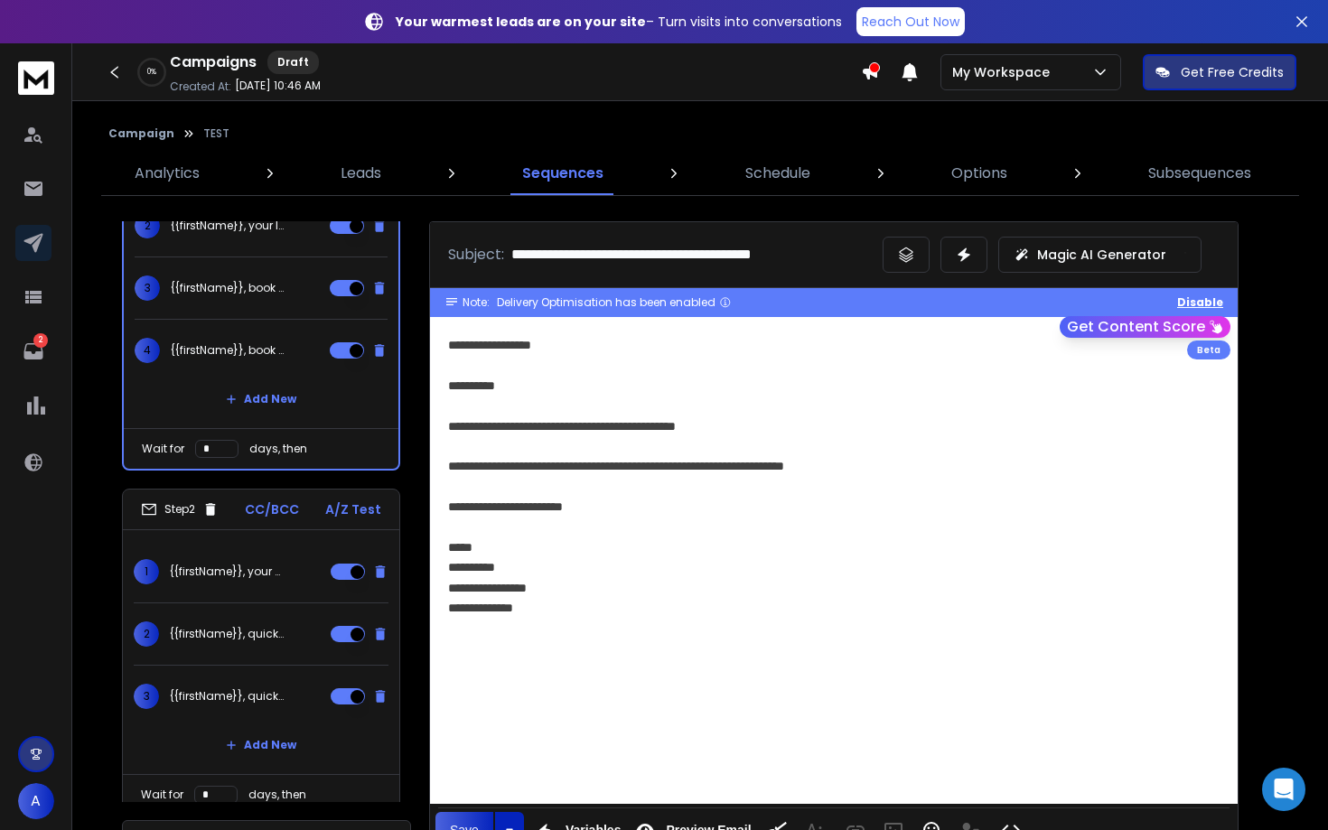
scroll to position [145, 0]
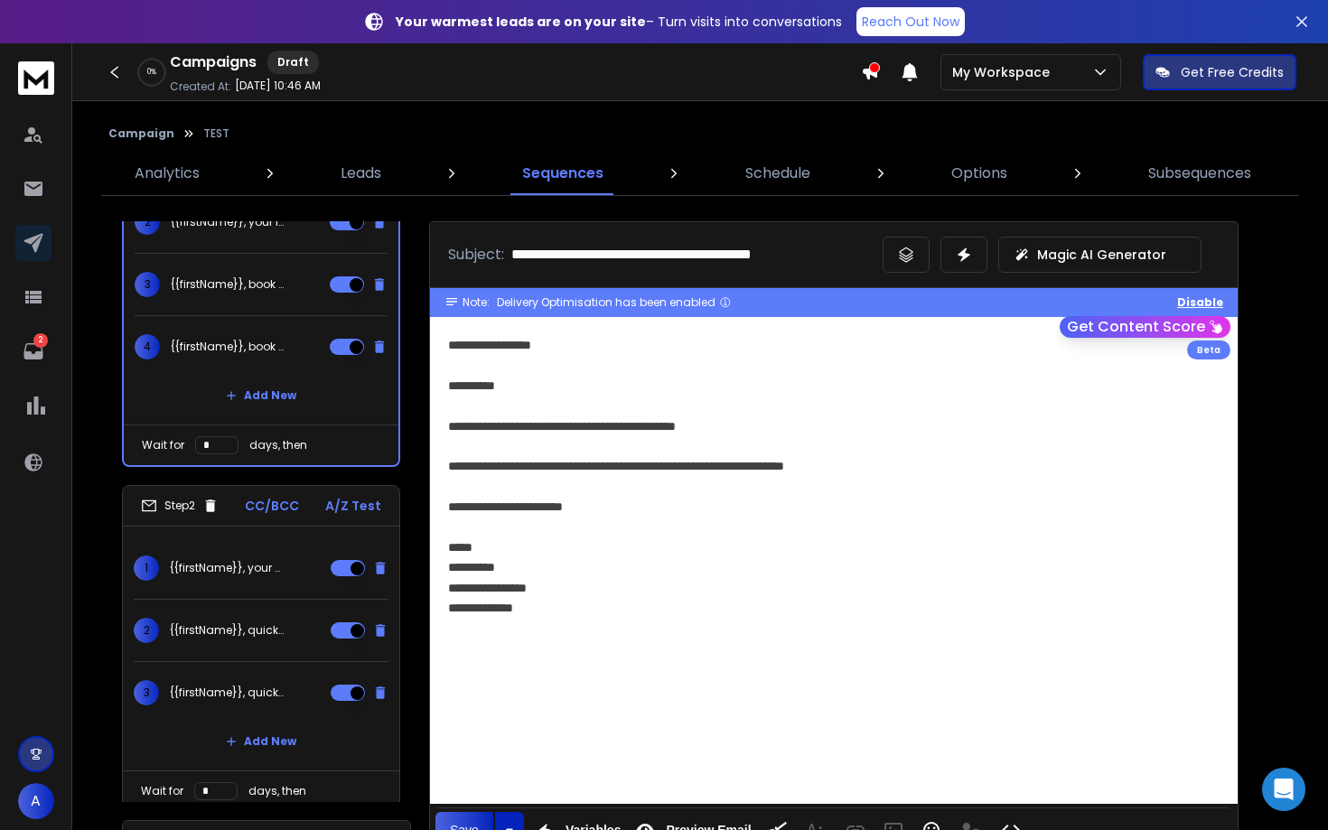
click at [293, 572] on div "1 {{firstName}}, your clients" at bounding box center [261, 569] width 255 height 62
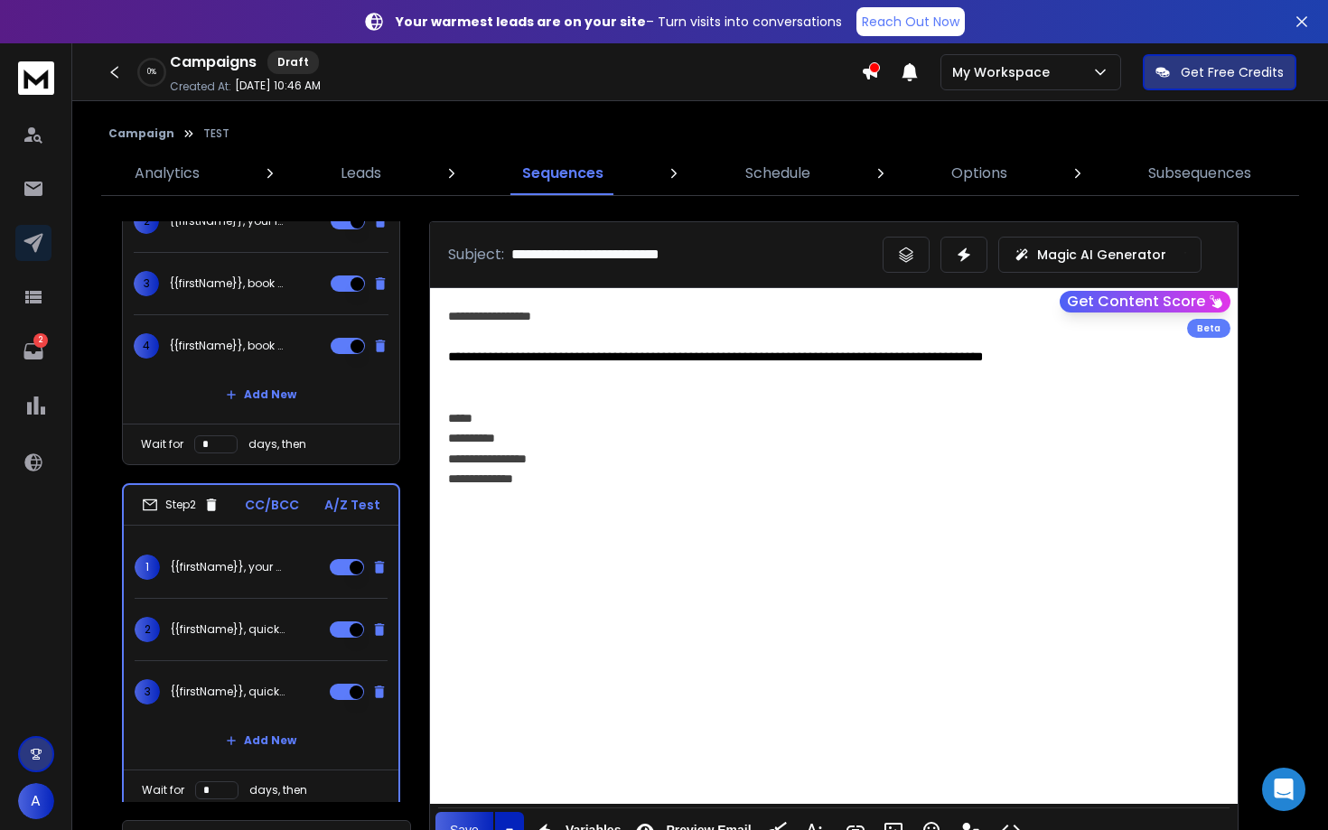
click at [320, 426] on div "Wait for * days, then" at bounding box center [261, 444] width 276 height 41
type input "**********"
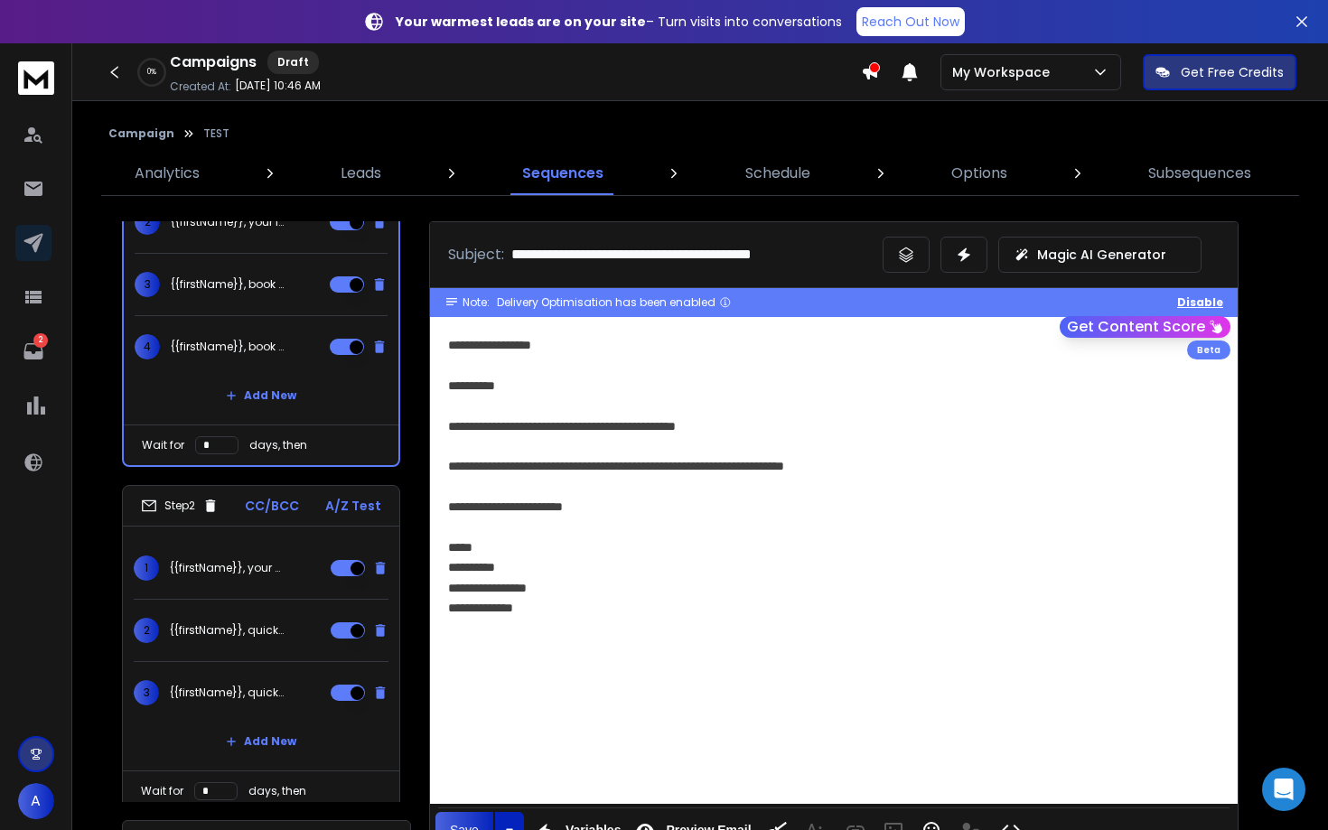
scroll to position [51, 0]
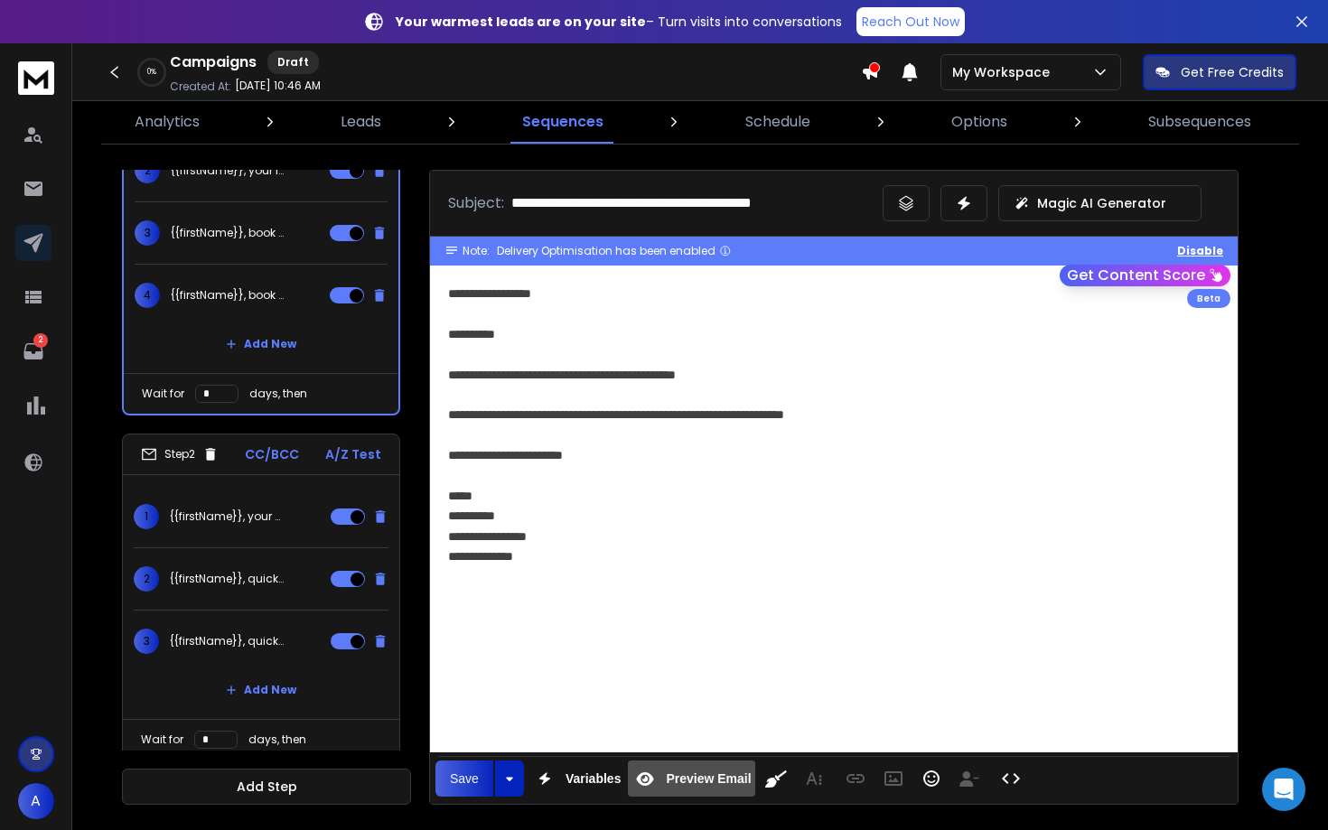
click at [690, 781] on span "Preview Email" at bounding box center [708, 779] width 92 height 15
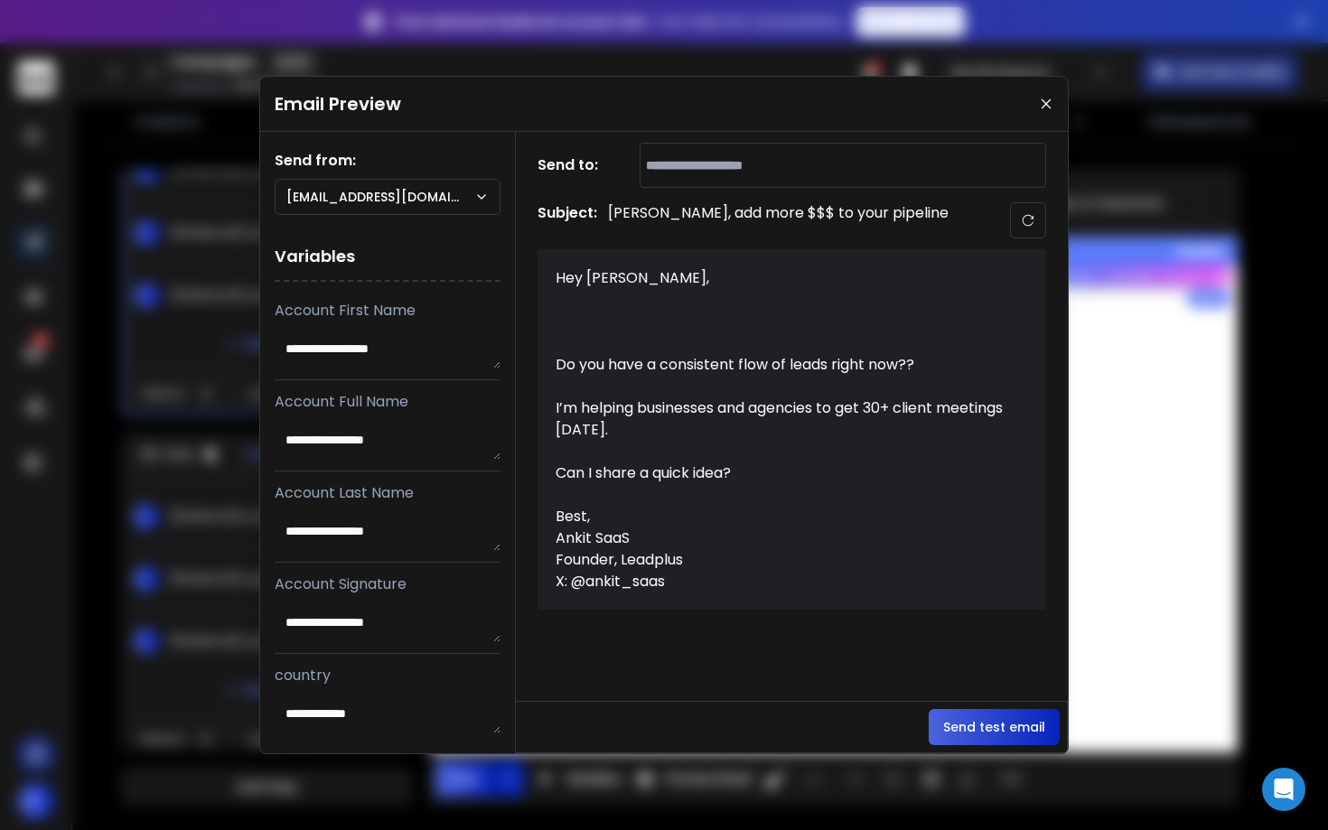
click at [844, 391] on div "Hey [PERSON_NAME], Do you have a consistent flow of leads right now?? I’m helpi…" at bounding box center [782, 429] width 452 height 325
click at [1046, 110] on icon at bounding box center [1046, 104] width 14 height 14
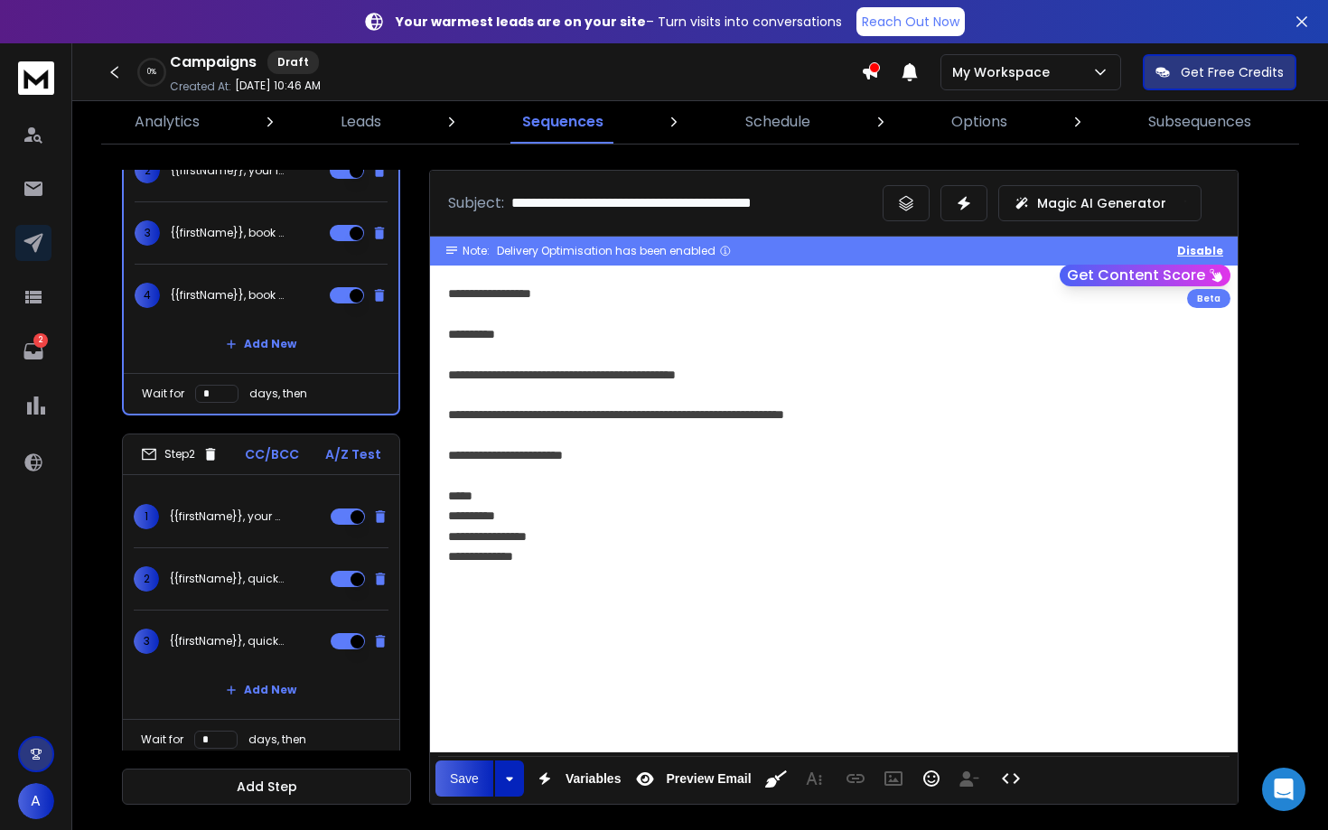
click at [618, 359] on div at bounding box center [834, 354] width 772 height 20
click at [694, 768] on div "Preview Email" at bounding box center [691, 779] width 126 height 30
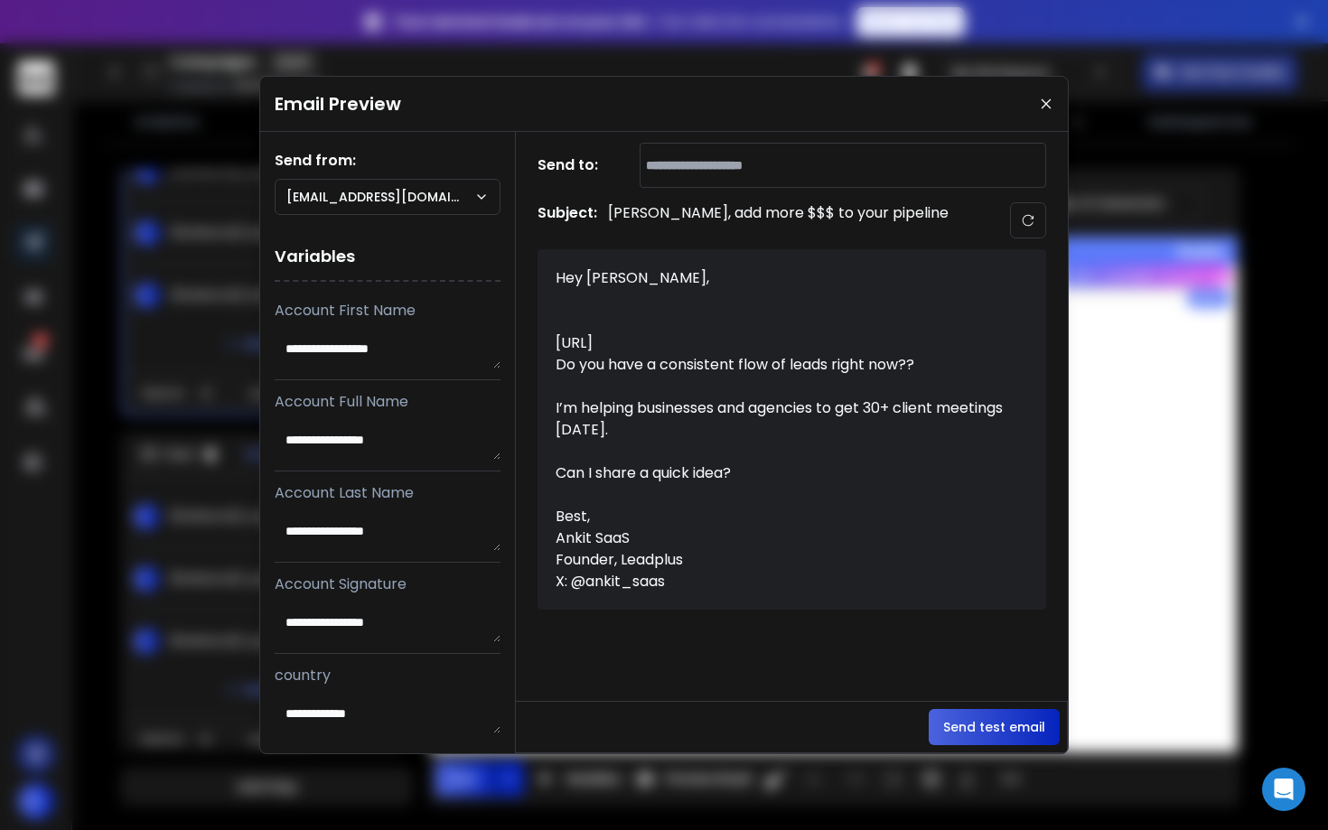
click at [641, 350] on div "Hey [PERSON_NAME], [URL] Do you have a consistent flow of leads right now?? I’m…" at bounding box center [782, 429] width 452 height 325
click at [1051, 103] on icon at bounding box center [1046, 104] width 14 height 14
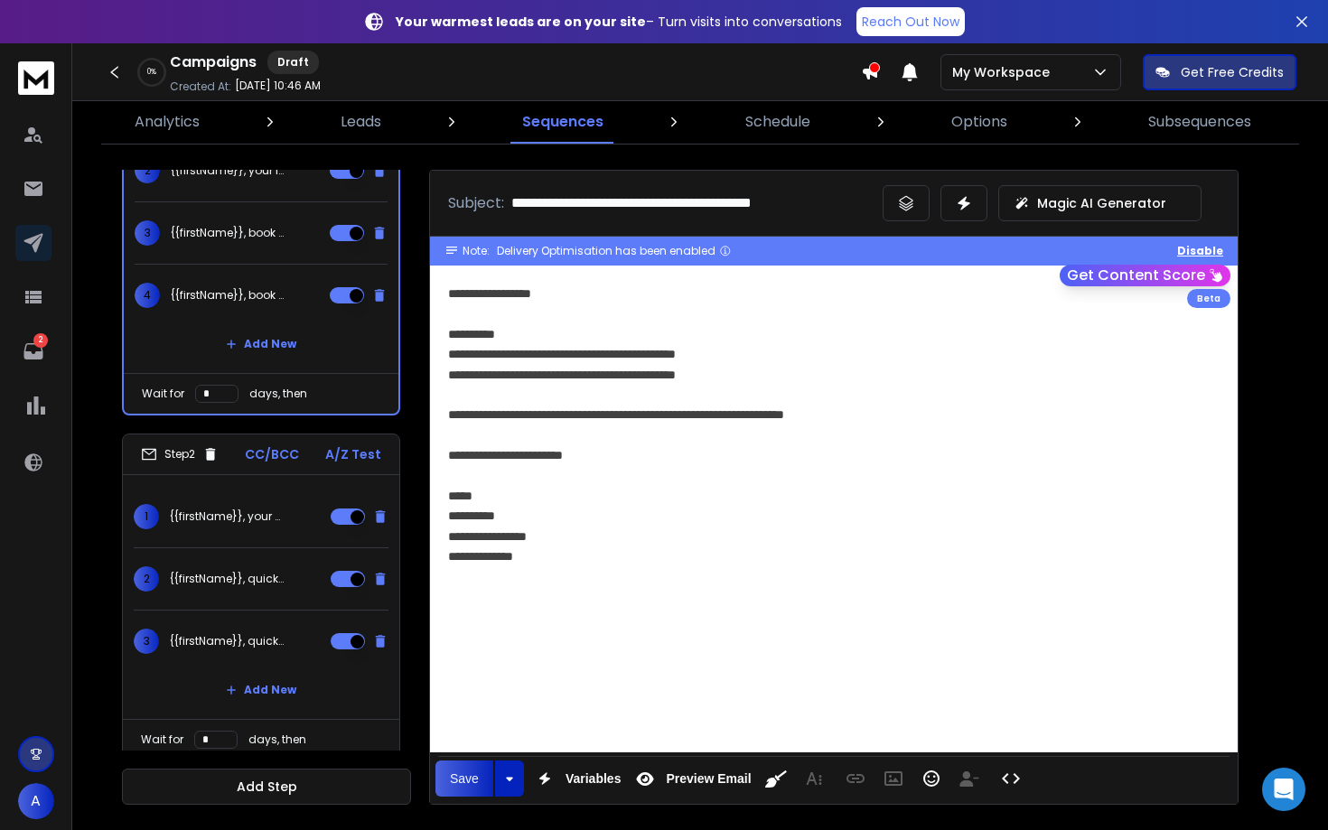
click at [753, 357] on div "**********" at bounding box center [834, 354] width 772 height 20
